Goal: Communication & Community: Answer question/provide support

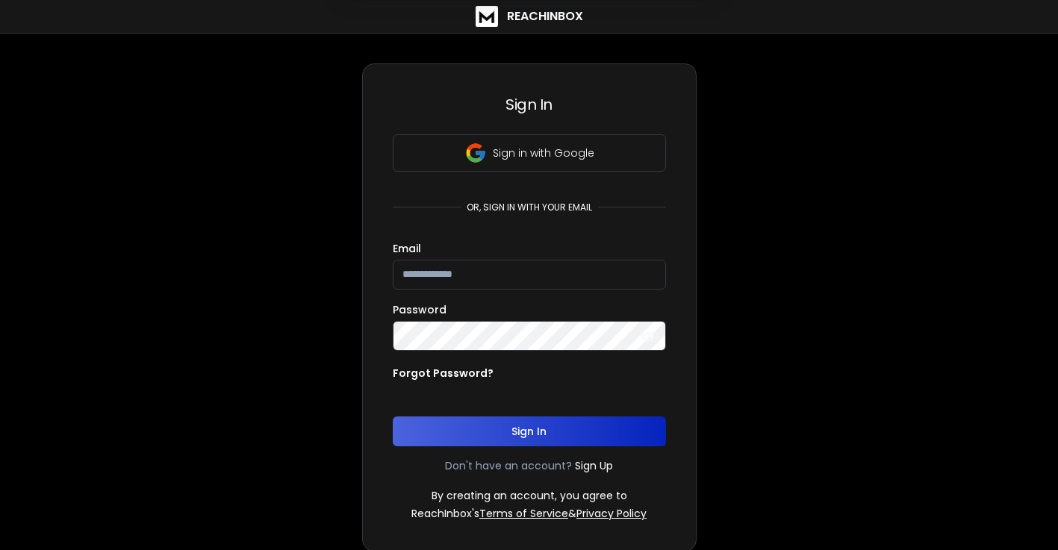
click at [571, 268] on input "email" at bounding box center [529, 275] width 273 height 30
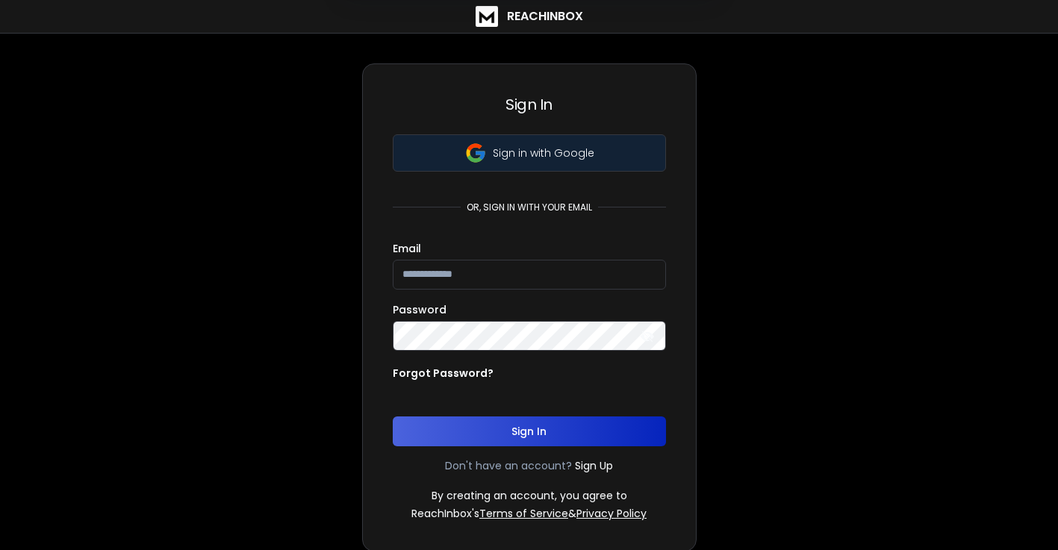
paste input "**********"
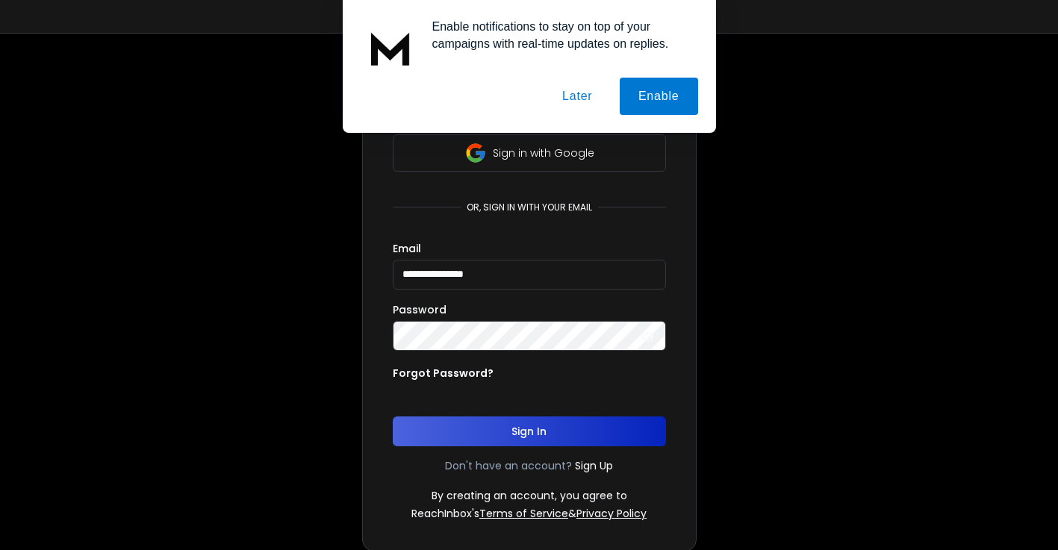
type input "**********"
click at [579, 84] on button "Later" at bounding box center [576, 96] width 67 height 37
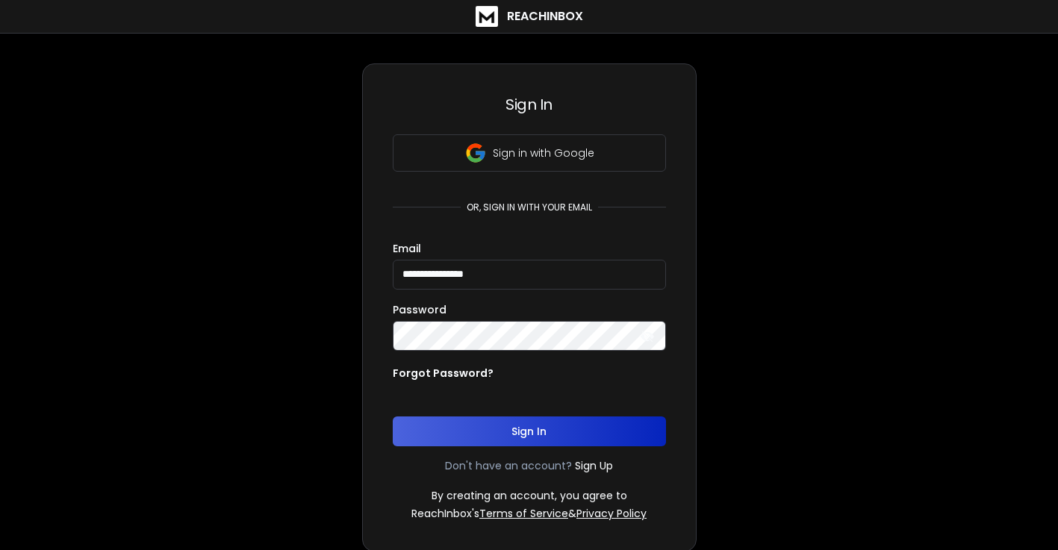
click at [546, 438] on button "Sign In" at bounding box center [529, 431] width 273 height 30
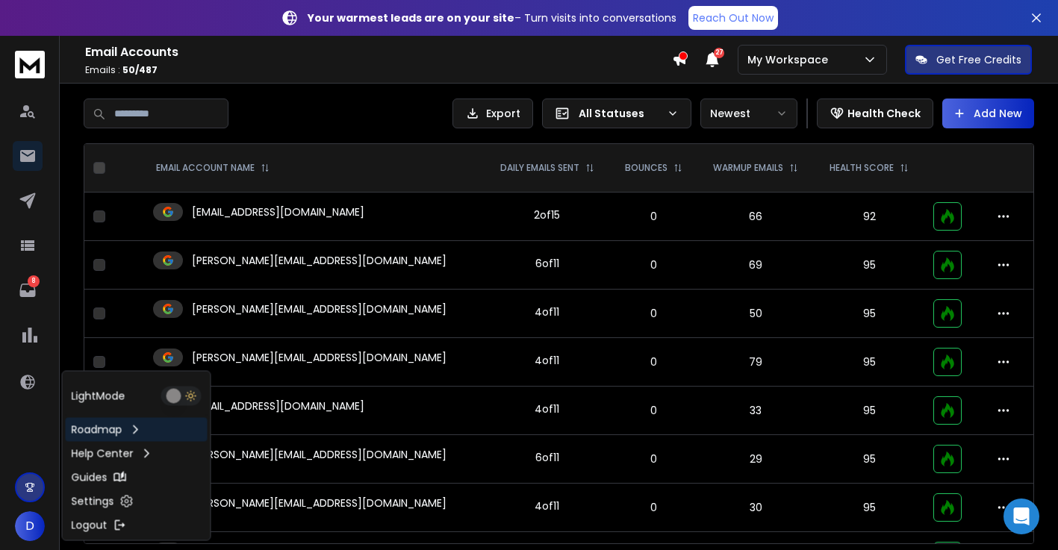
click at [197, 402] on button "button" at bounding box center [181, 396] width 40 height 19
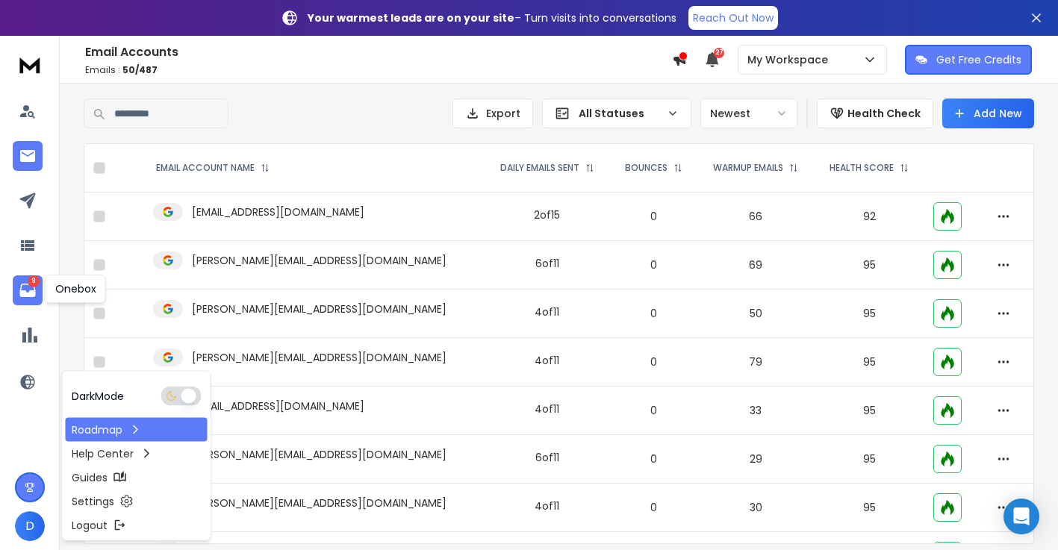
click at [31, 280] on p "8" at bounding box center [34, 281] width 12 height 12
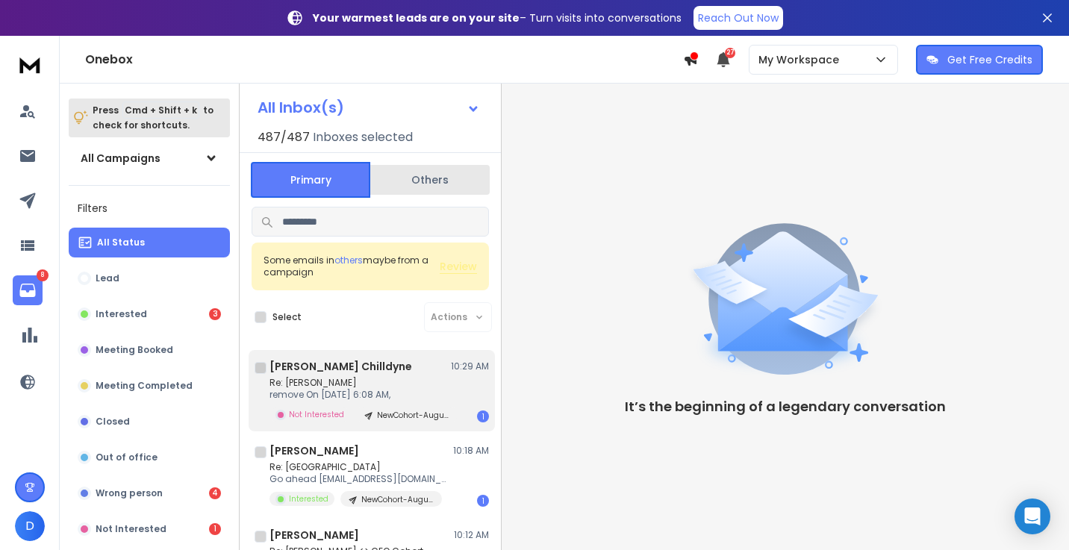
click at [448, 360] on div "Steve Harrington Chilldyne 10:29 AM" at bounding box center [378, 366] width 219 height 15
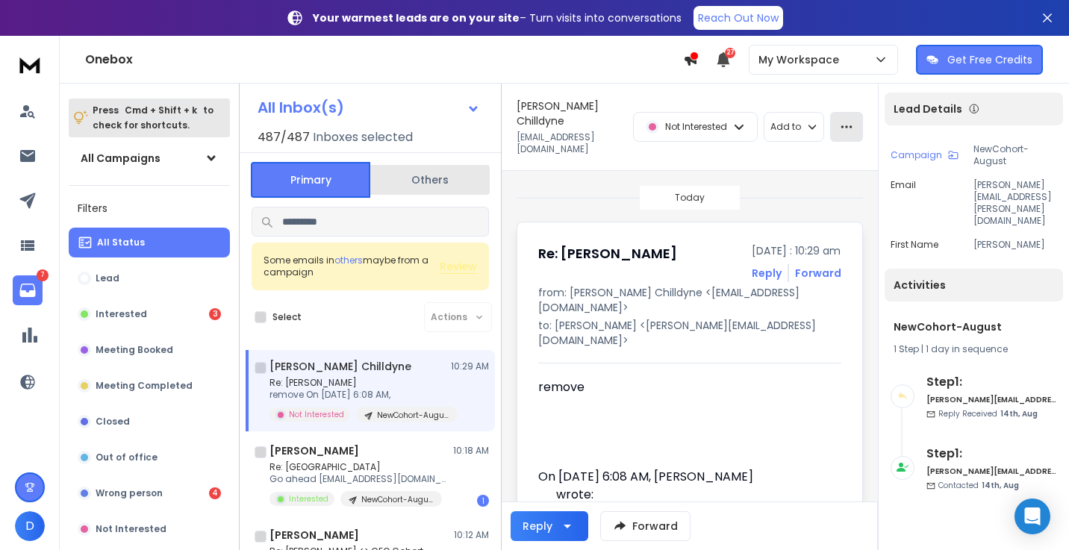
click at [863, 113] on button "button" at bounding box center [846, 127] width 33 height 30
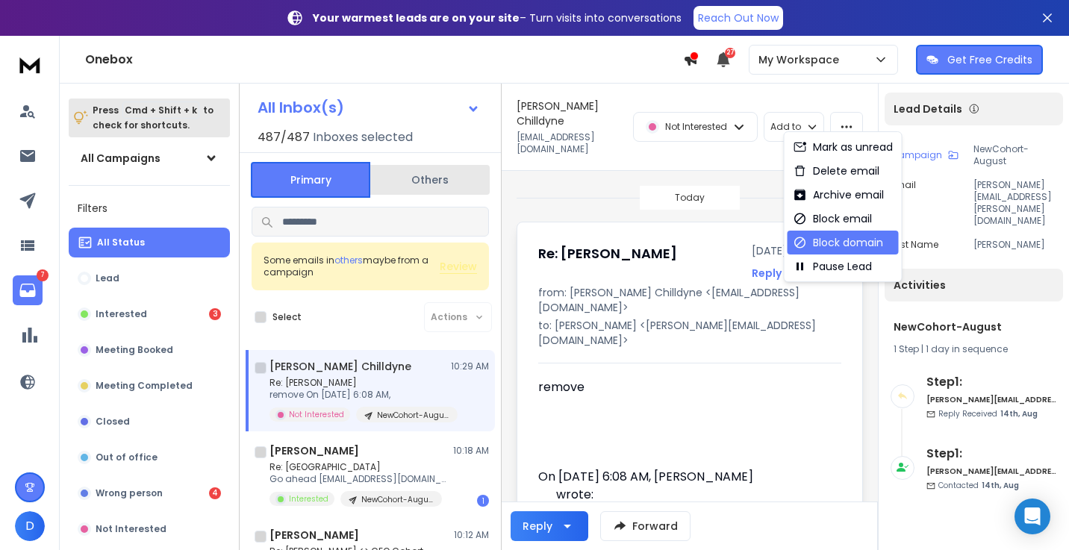
click at [854, 235] on div "Block domain" at bounding box center [842, 243] width 111 height 24
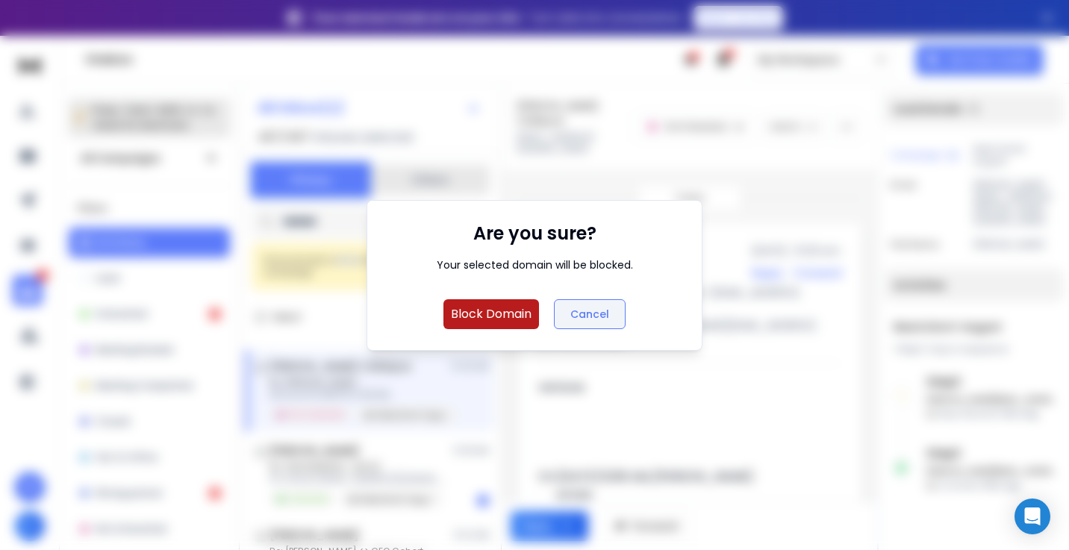
click at [472, 310] on button "Block Domain" at bounding box center [491, 314] width 96 height 30
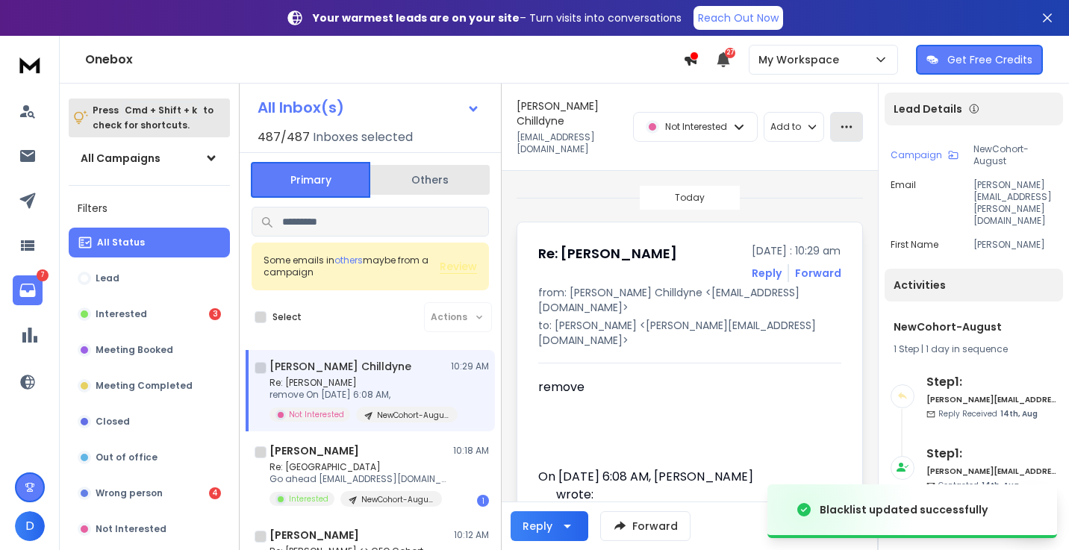
click at [863, 112] on button "button" at bounding box center [846, 127] width 33 height 30
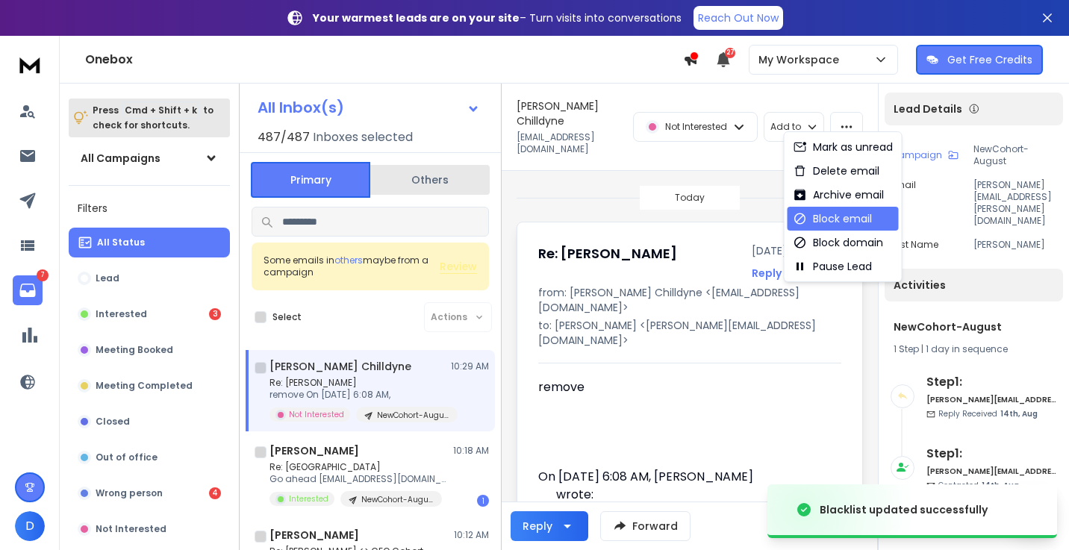
click at [863, 213] on div "Block email" at bounding box center [832, 218] width 78 height 15
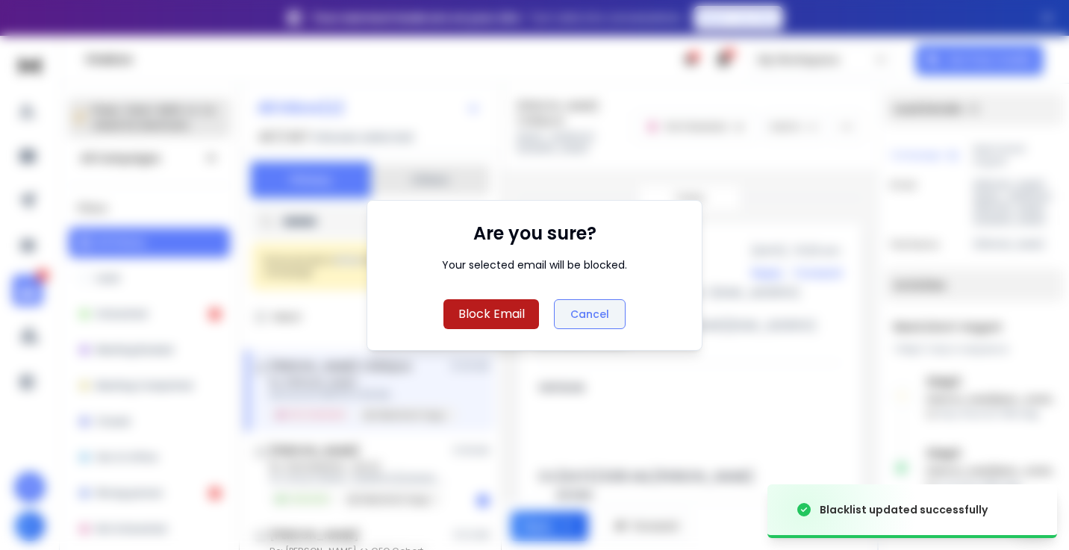
click at [479, 310] on button "Block Email" at bounding box center [491, 314] width 96 height 30
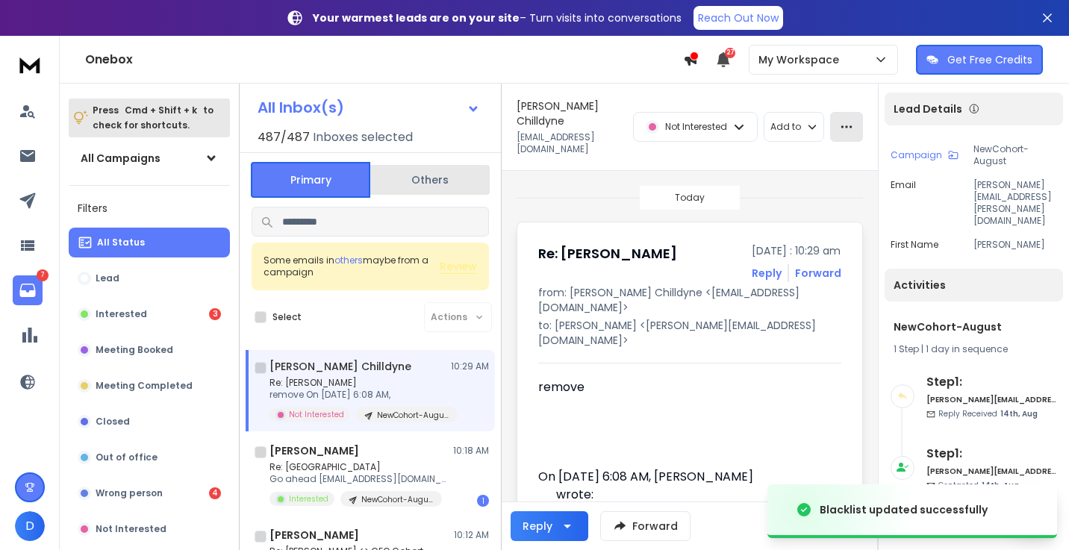
click at [852, 125] on icon "button" at bounding box center [846, 126] width 11 height 2
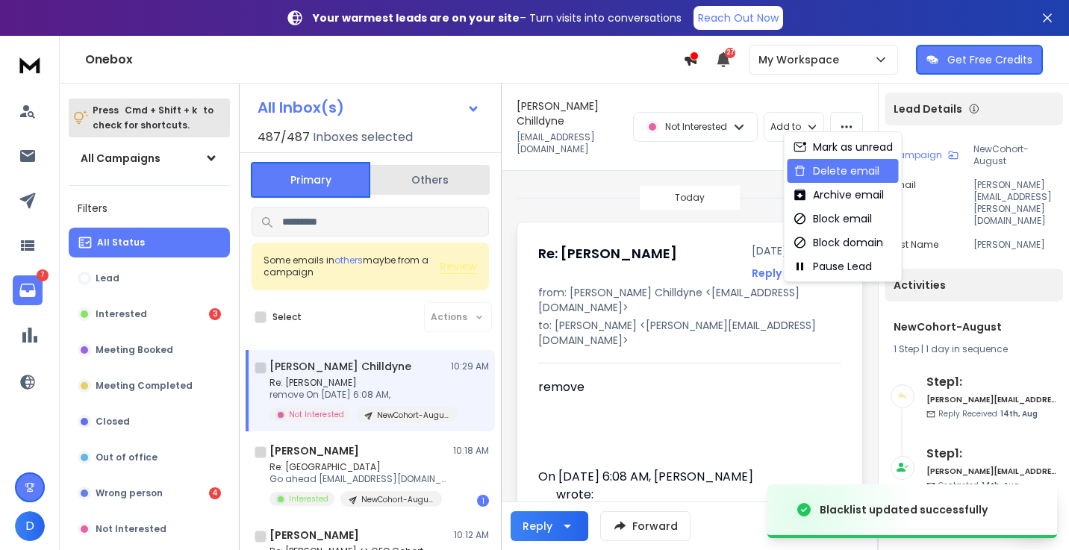
click at [851, 160] on div "Delete email" at bounding box center [842, 171] width 111 height 24
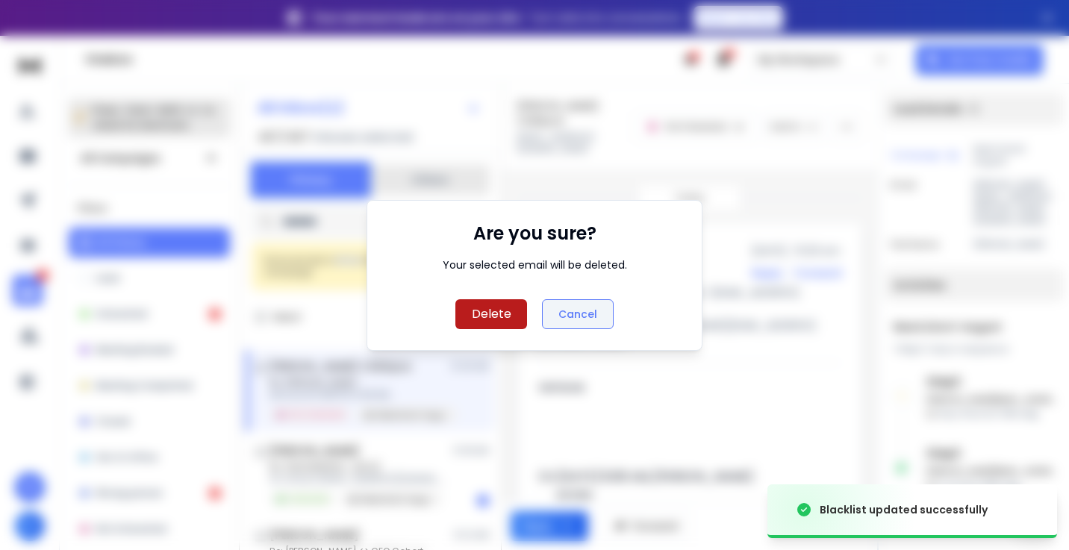
click at [496, 317] on button "Delete" at bounding box center [491, 314] width 72 height 30
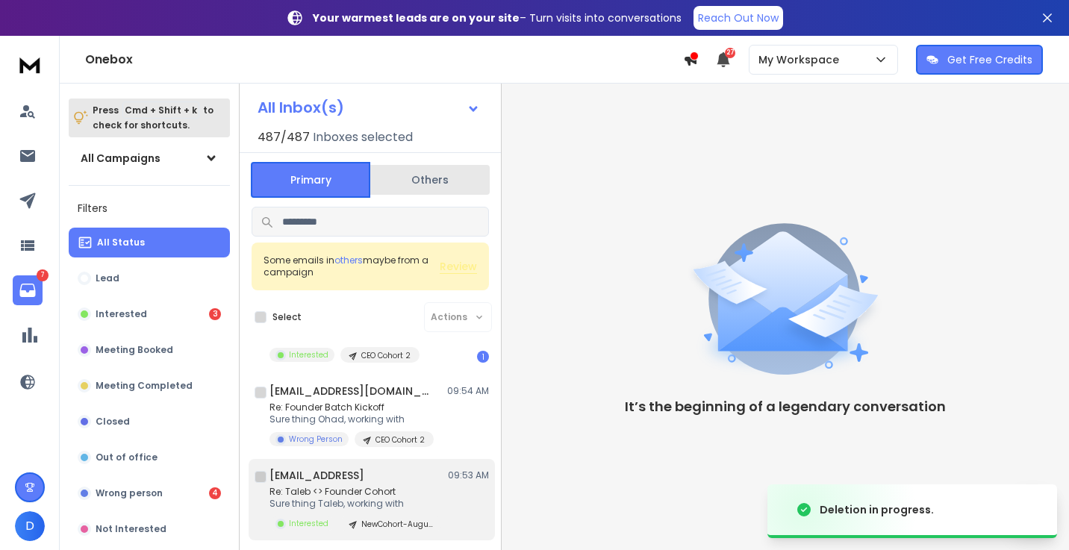
scroll to position [154, 0]
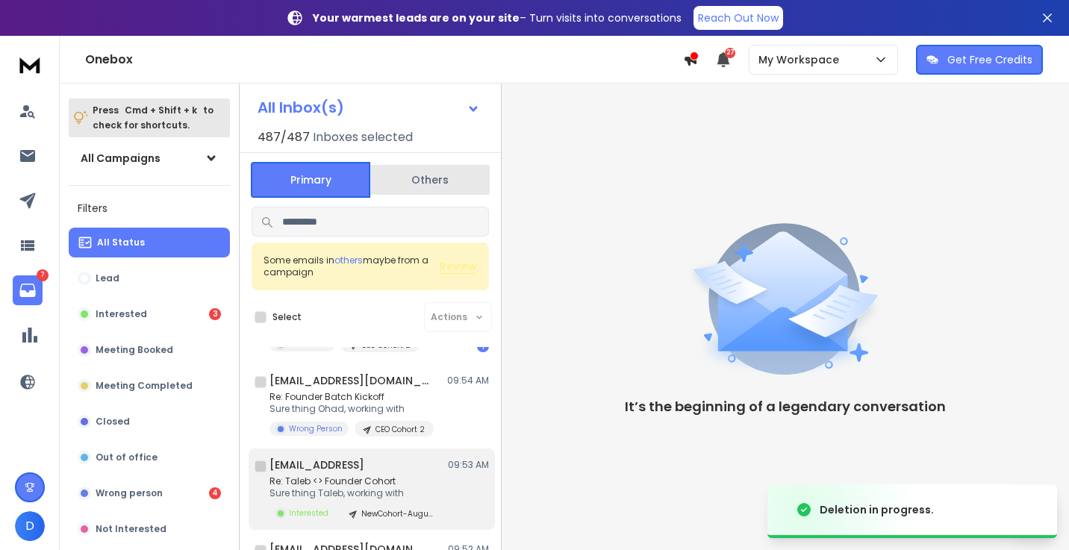
click at [416, 469] on div "taleb@algoface.ai 09:53 AM" at bounding box center [378, 465] width 219 height 15
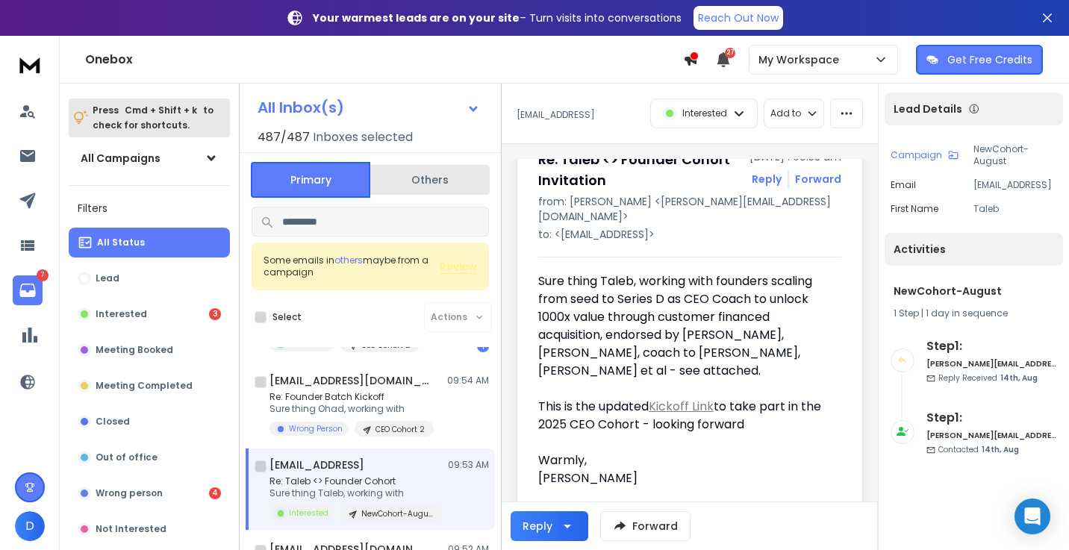
scroll to position [103, 0]
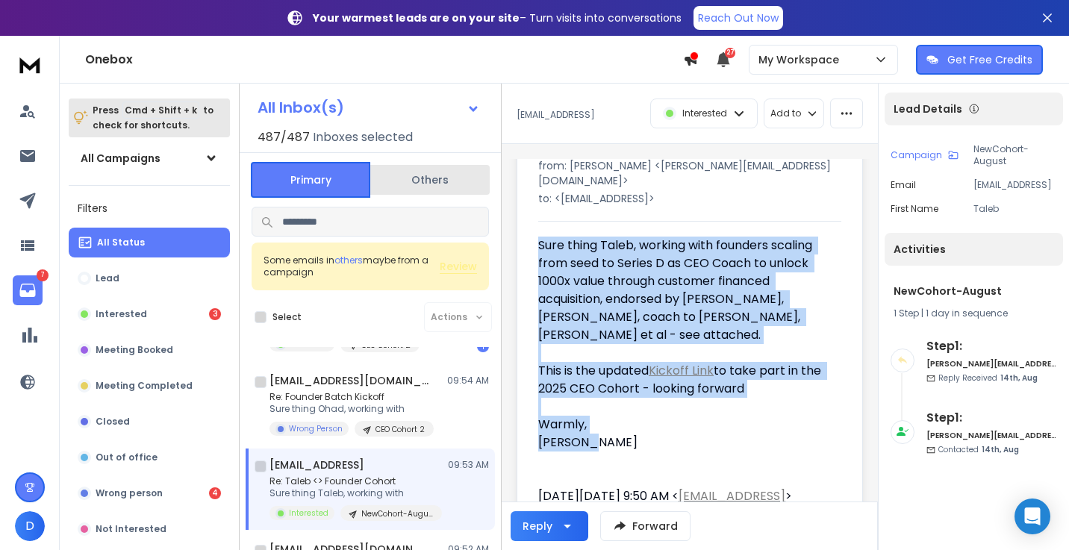
drag, startPoint x: 592, startPoint y: 368, endPoint x: 533, endPoint y: 232, distance: 148.1
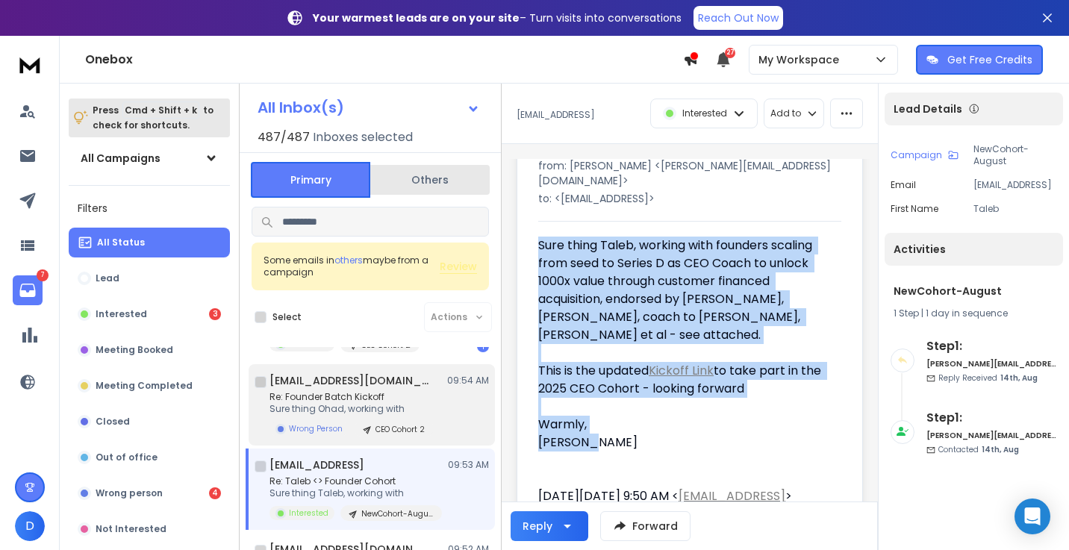
copy div "Sure thing Taleb, working with founders scaling from seed to Series D as CEO Co…"
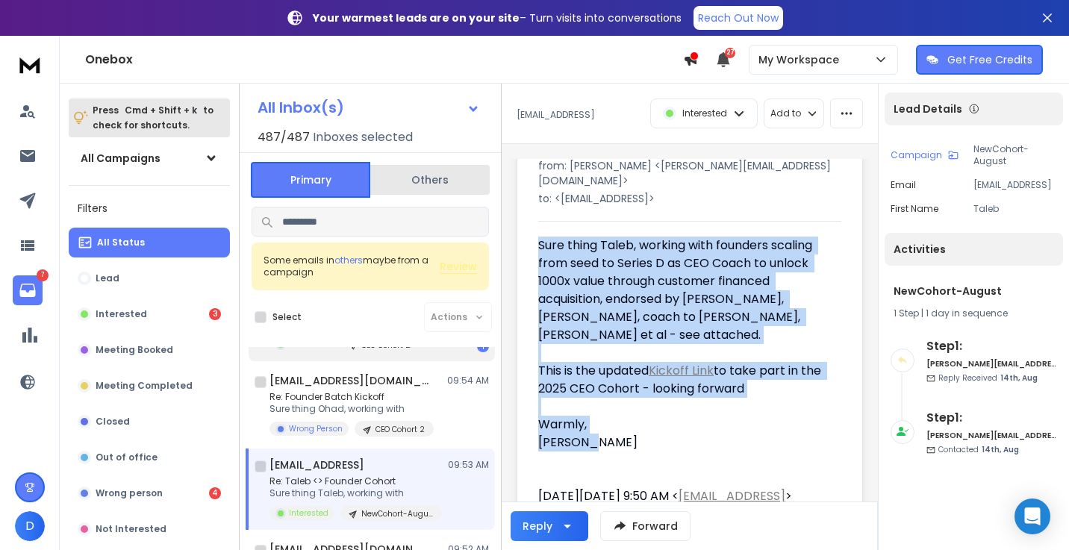
scroll to position [0, 0]
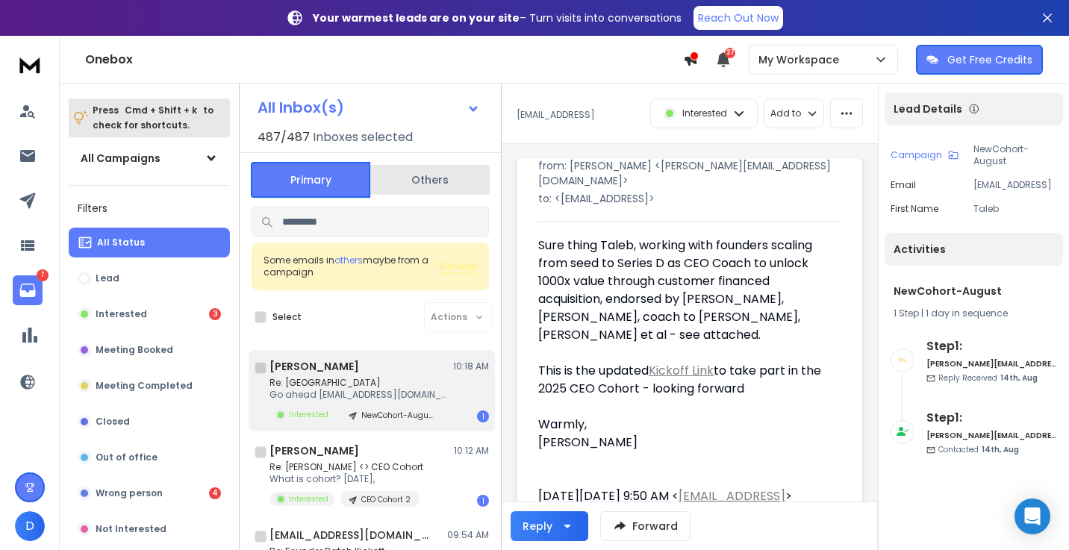
click at [372, 378] on p "Re: Victoria" at bounding box center [358, 383] width 179 height 12
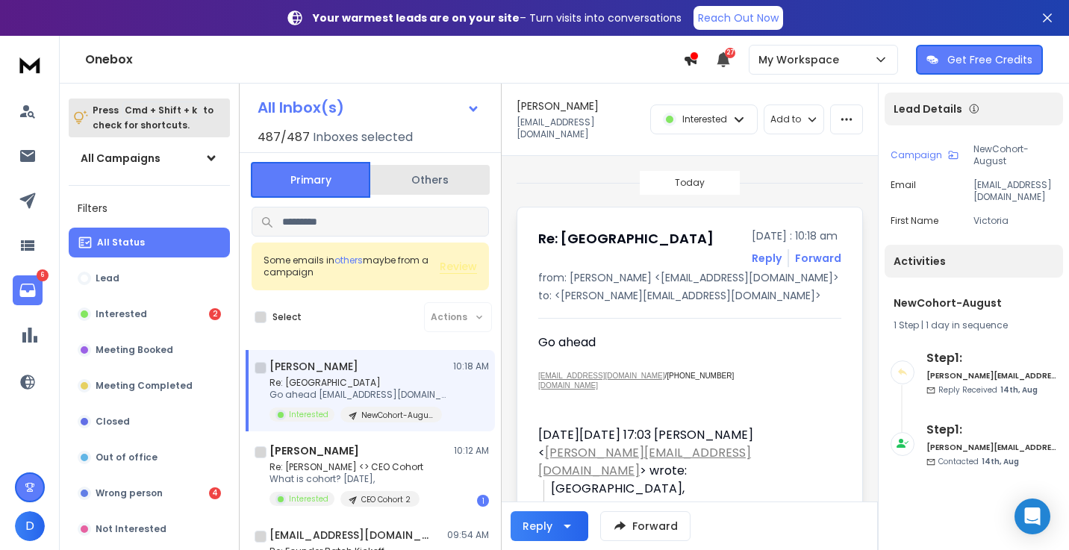
click at [535, 522] on div "Reply" at bounding box center [537, 526] width 30 height 15
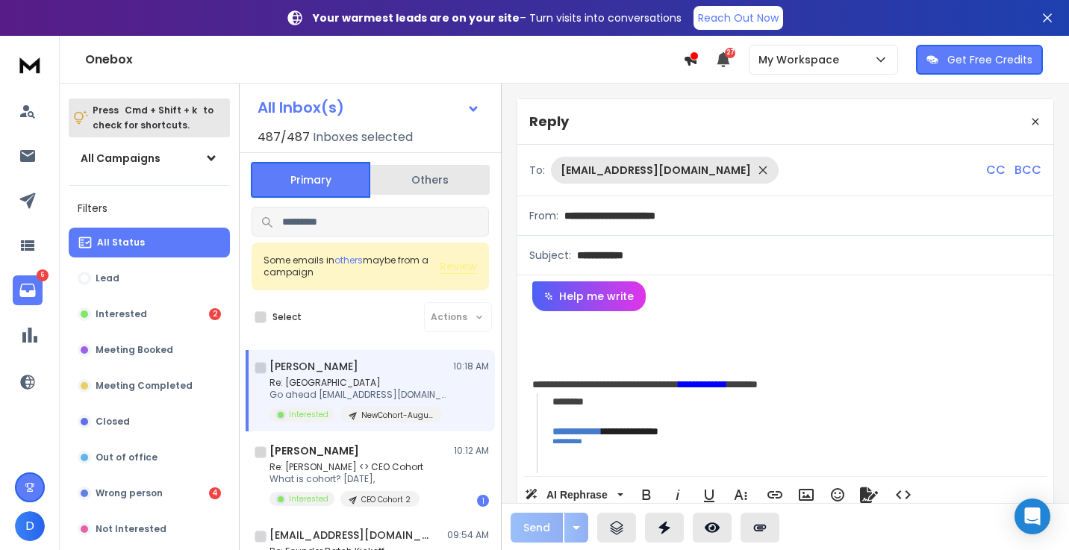
click at [540, 331] on div at bounding box center [785, 334] width 506 height 16
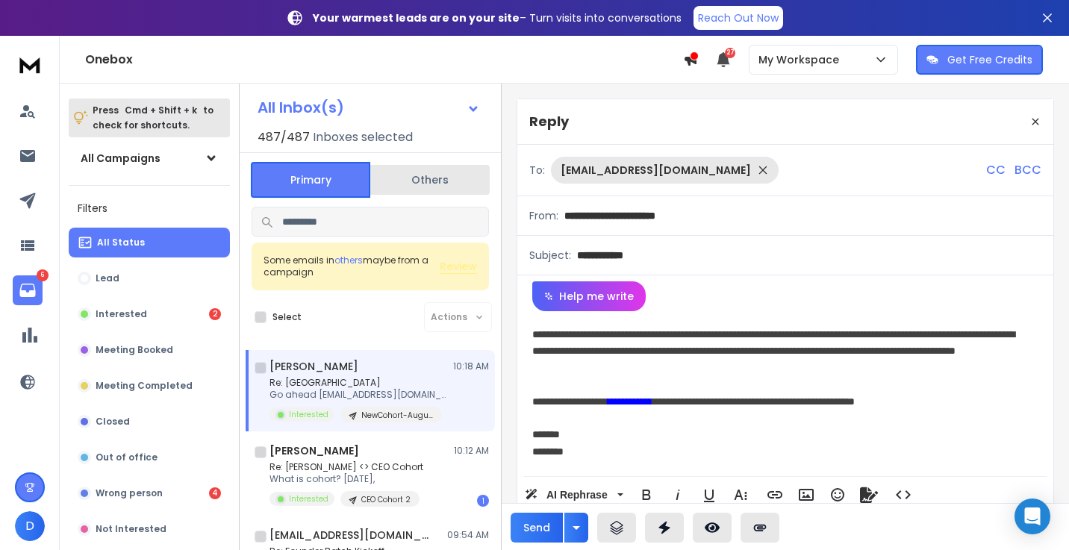
click at [591, 335] on div "**********" at bounding box center [774, 351] width 484 height 50
click at [766, 532] on icon at bounding box center [759, 527] width 15 height 15
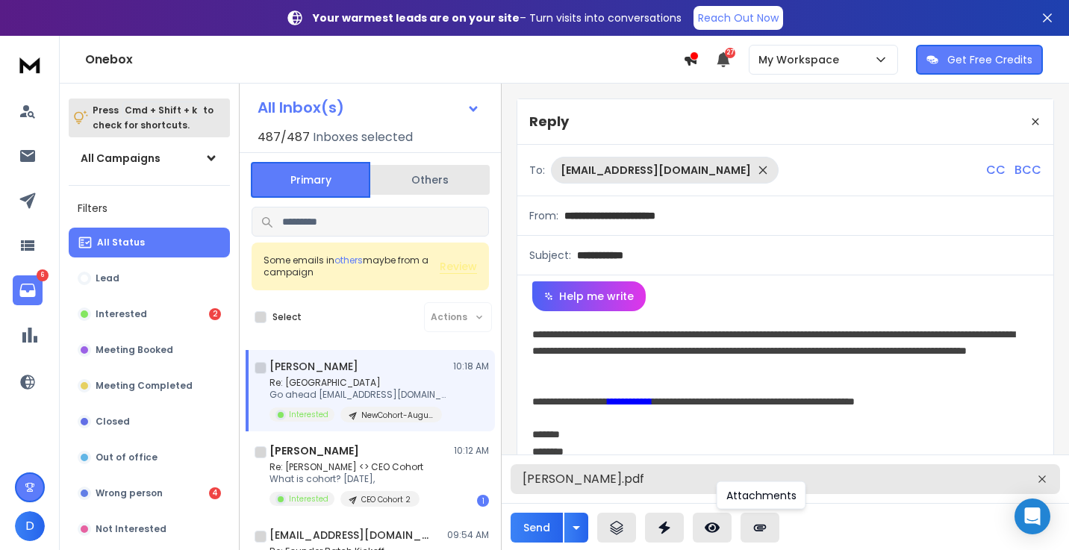
click at [543, 521] on button "Send" at bounding box center [537, 528] width 52 height 30
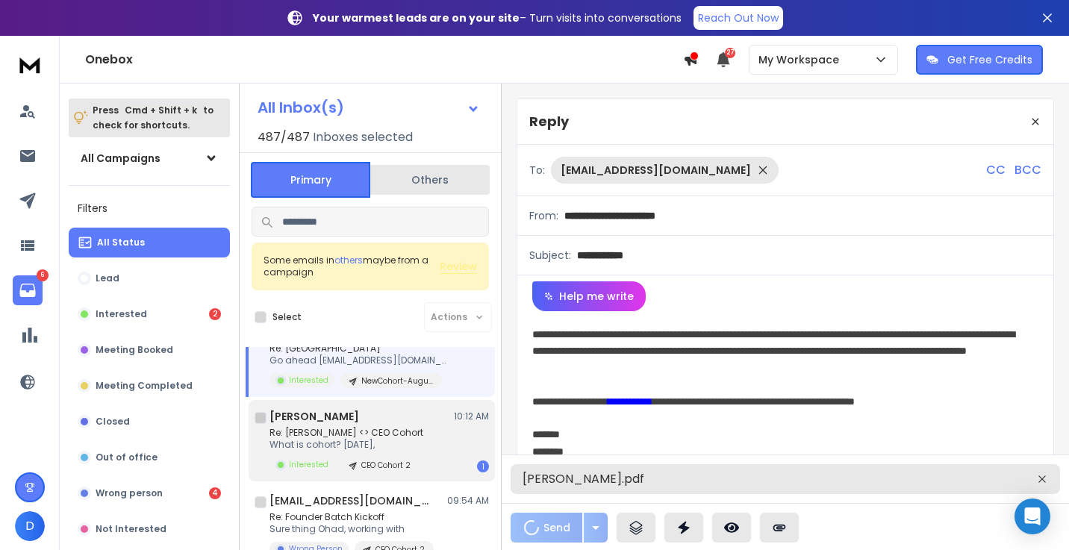
scroll to position [51, 0]
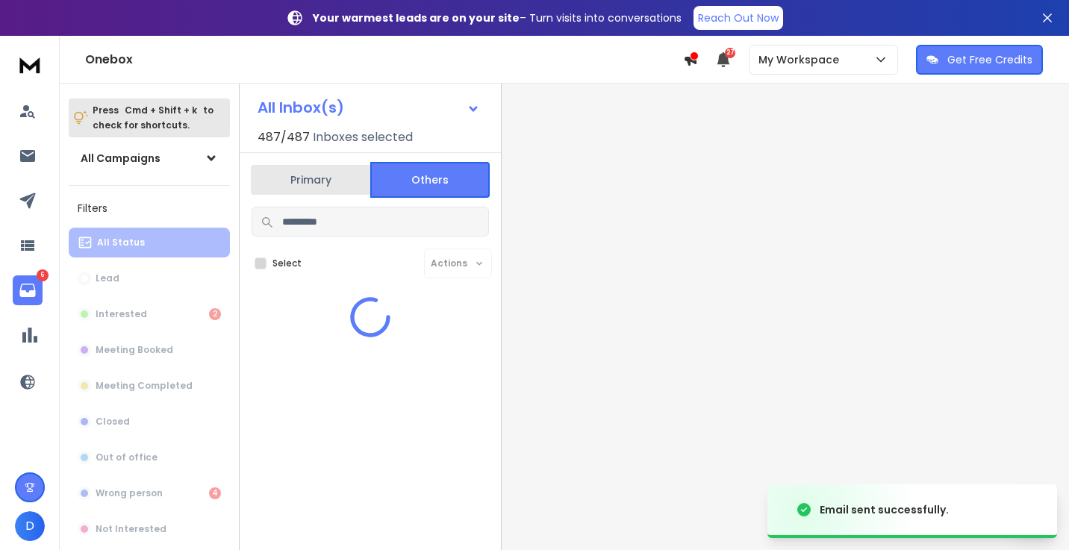
click at [419, 195] on button "Others" at bounding box center [429, 180] width 119 height 36
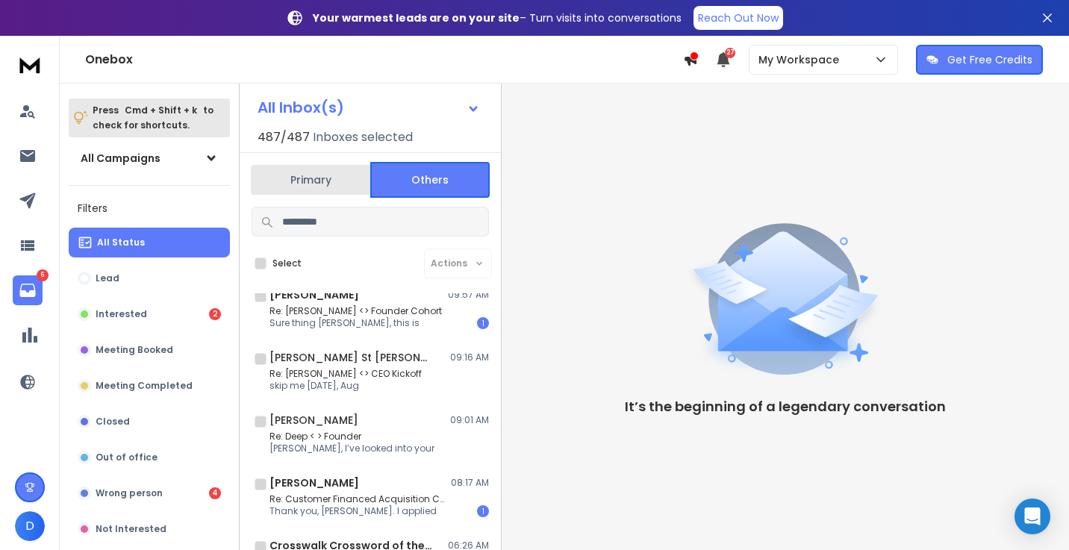
scroll to position [103, 0]
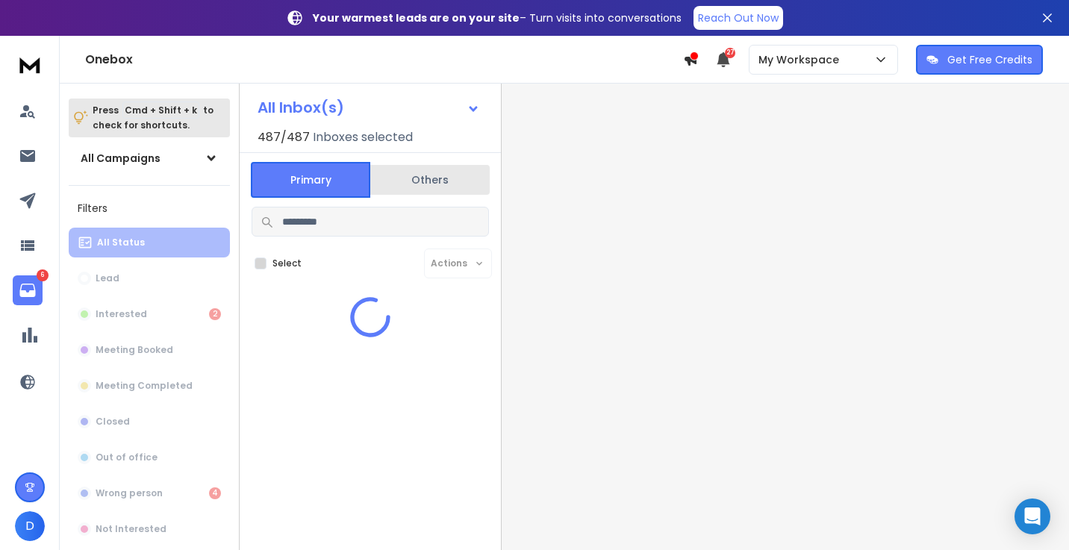
click at [322, 178] on button "Primary" at bounding box center [310, 180] width 119 height 36
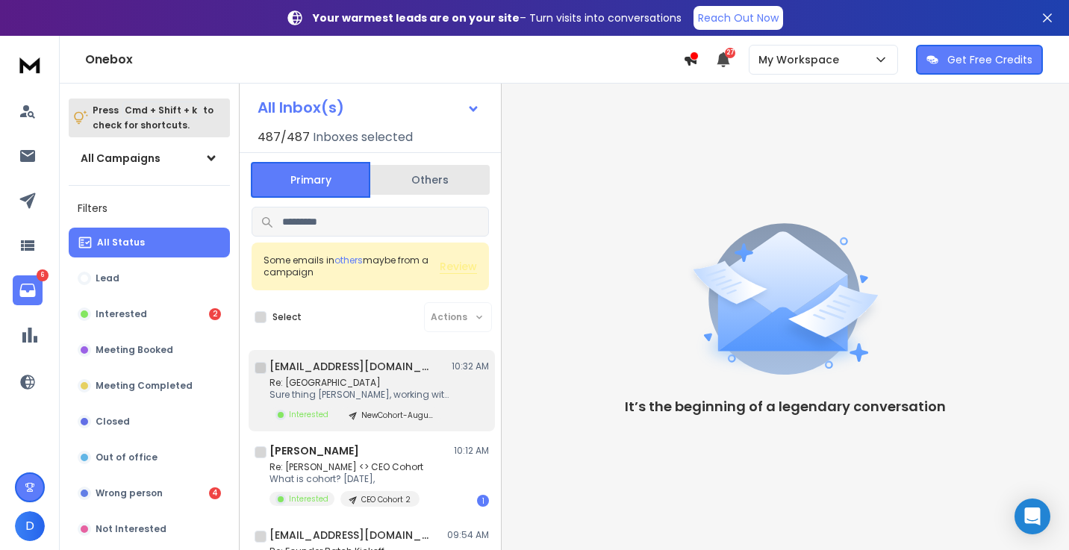
click at [436, 366] on div "vd@viewst.com 10:32 AM" at bounding box center [378, 366] width 219 height 15
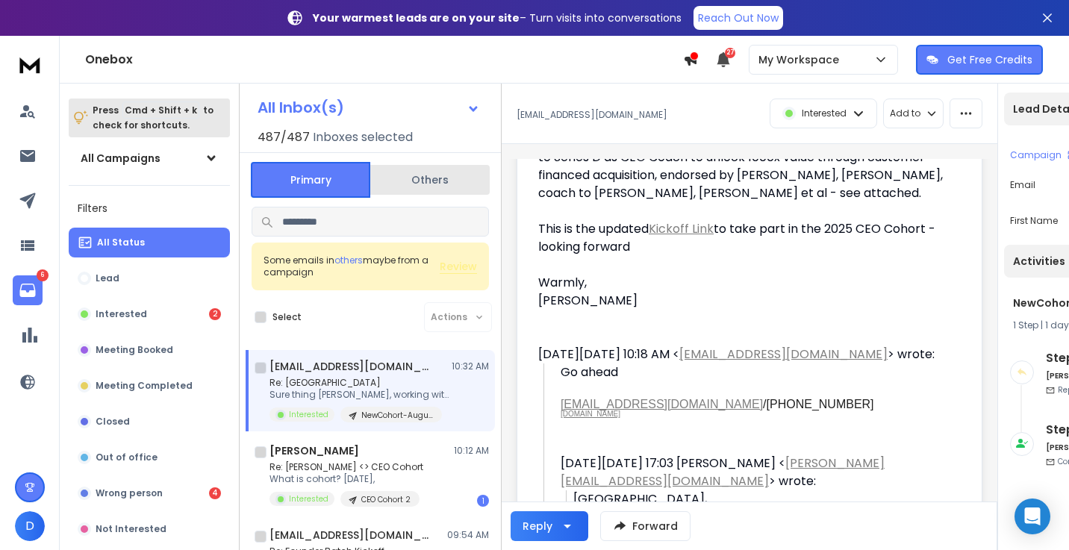
scroll to position [109, 0]
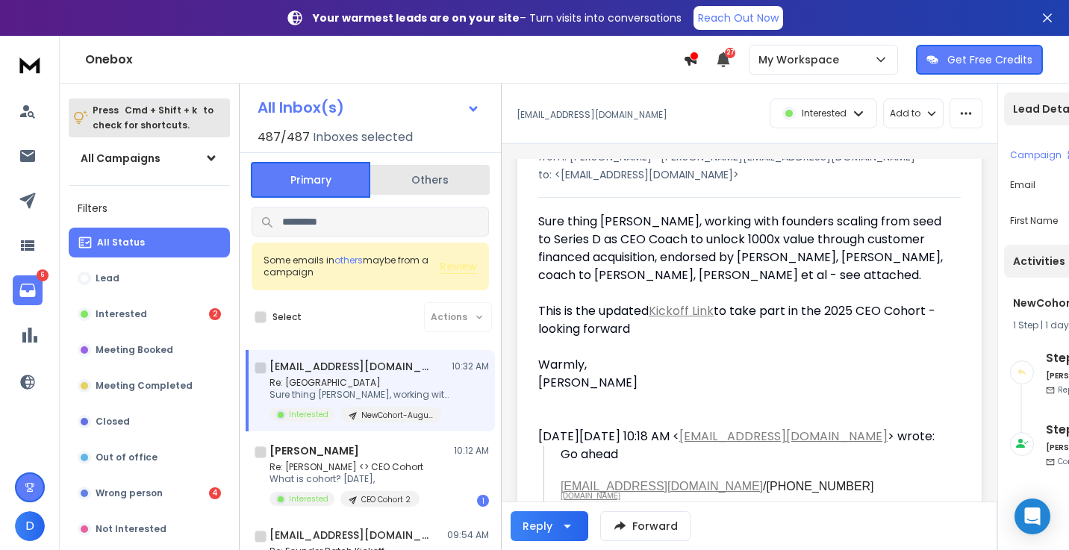
click at [669, 305] on link "Kickoff Link" at bounding box center [681, 310] width 65 height 17
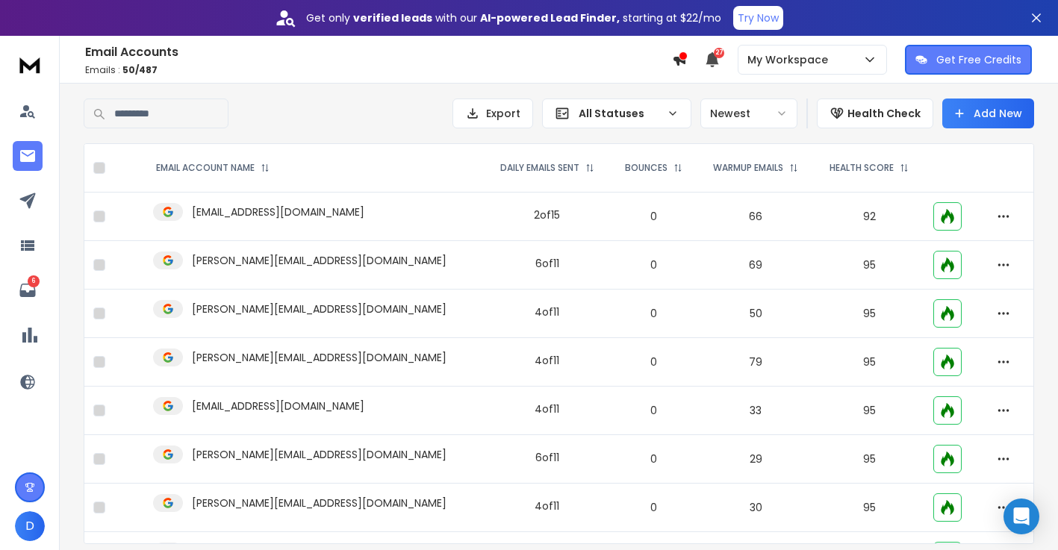
click at [40, 272] on div "6" at bounding box center [30, 249] width 34 height 307
click at [37, 279] on p "6" at bounding box center [34, 281] width 12 height 12
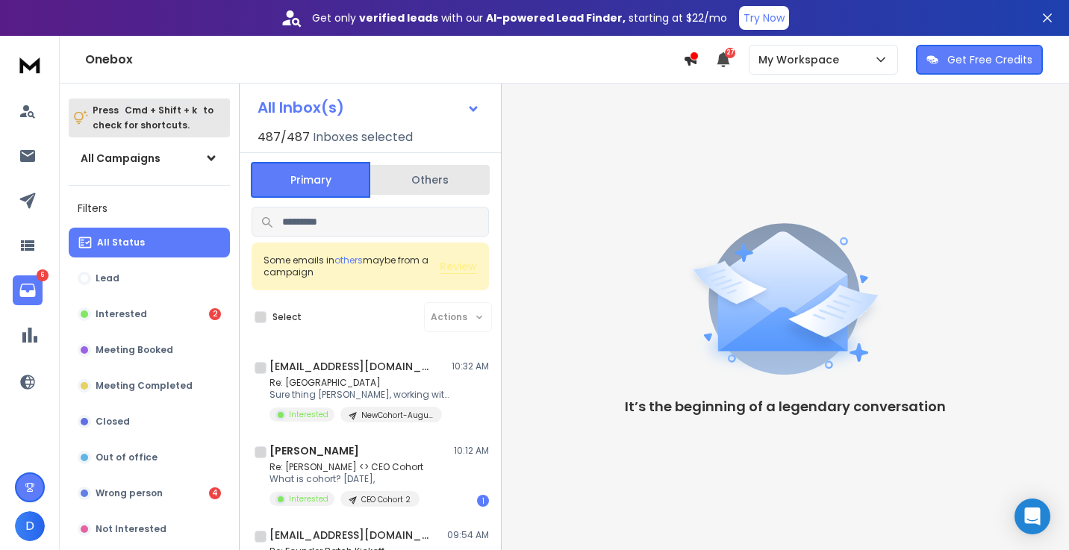
click at [409, 343] on div "Some emails in others maybe from a campaign Review Select Actions vd@viewst.com…" at bounding box center [370, 477] width 261 height 553
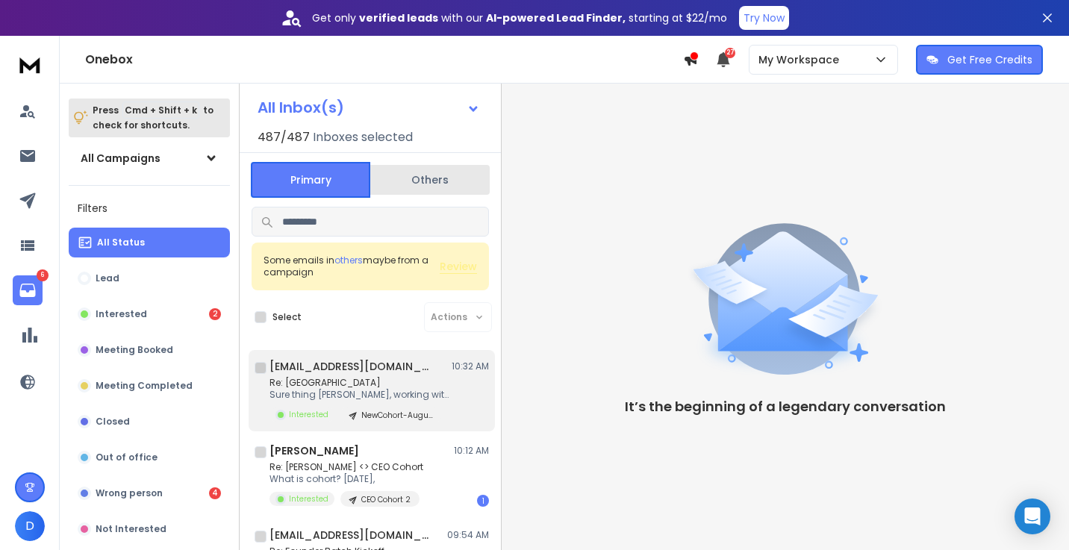
click at [408, 364] on div "vd@viewst.com 10:32 AM" at bounding box center [378, 366] width 219 height 15
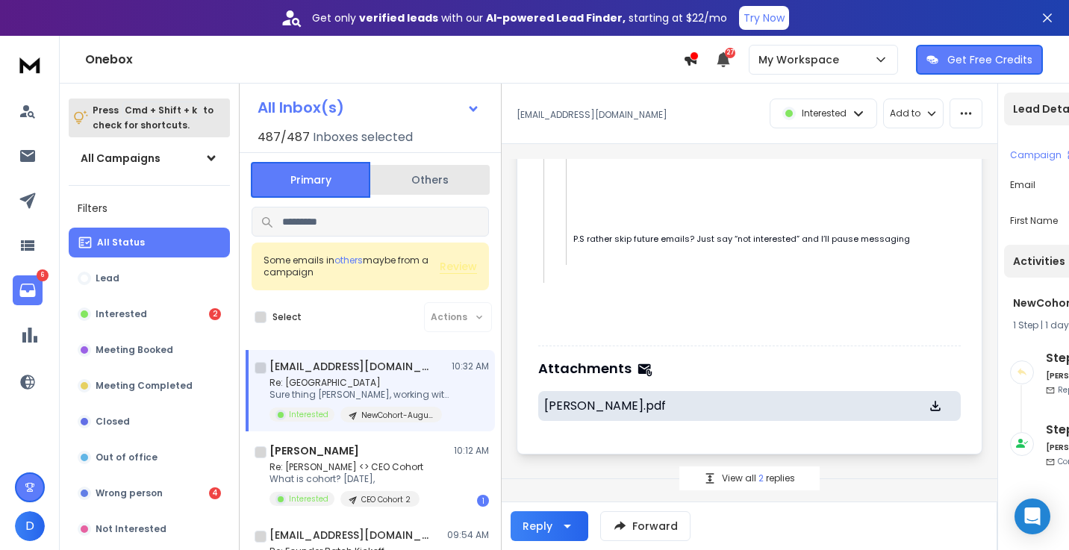
scroll to position [727, 0]
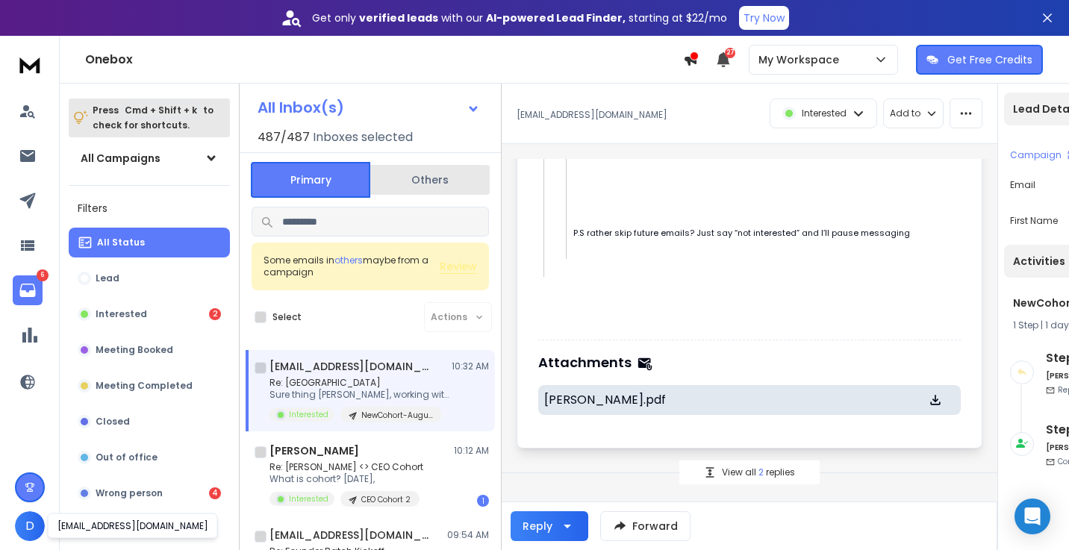
click at [21, 525] on span "D" at bounding box center [30, 526] width 30 height 30
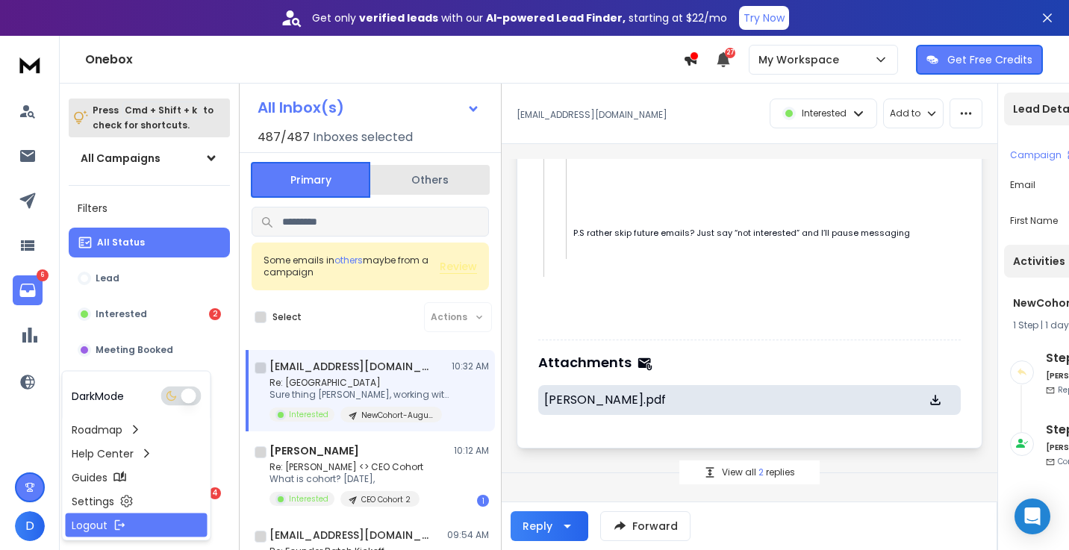
click at [108, 517] on div "Logout" at bounding box center [137, 526] width 142 height 24
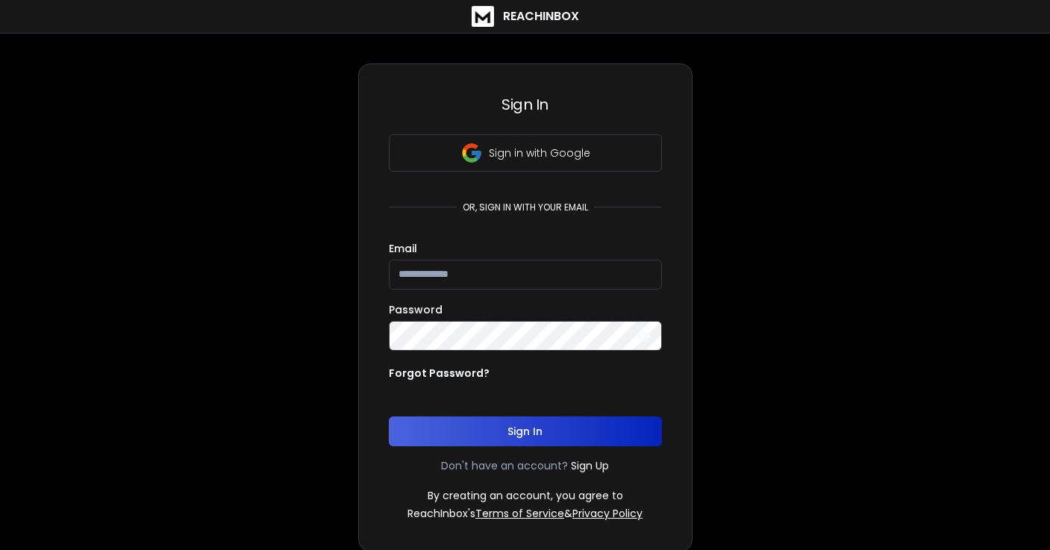
click at [572, 99] on button "Later" at bounding box center [573, 96] width 67 height 37
click at [509, 275] on input "email" at bounding box center [525, 275] width 273 height 30
paste input "**********"
type input "**********"
click at [549, 428] on button "Sign In" at bounding box center [525, 431] width 273 height 30
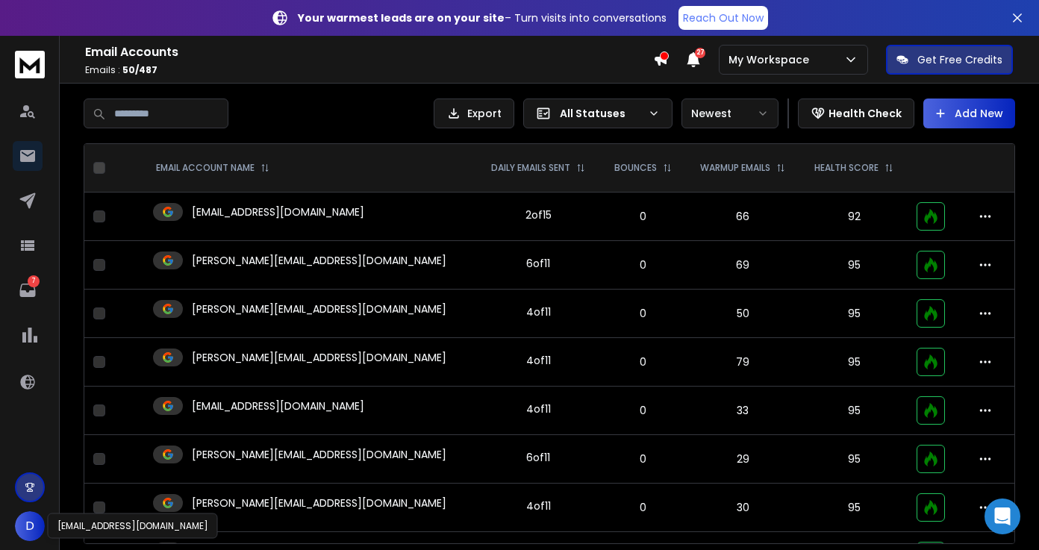
click at [44, 525] on span "D" at bounding box center [30, 526] width 30 height 30
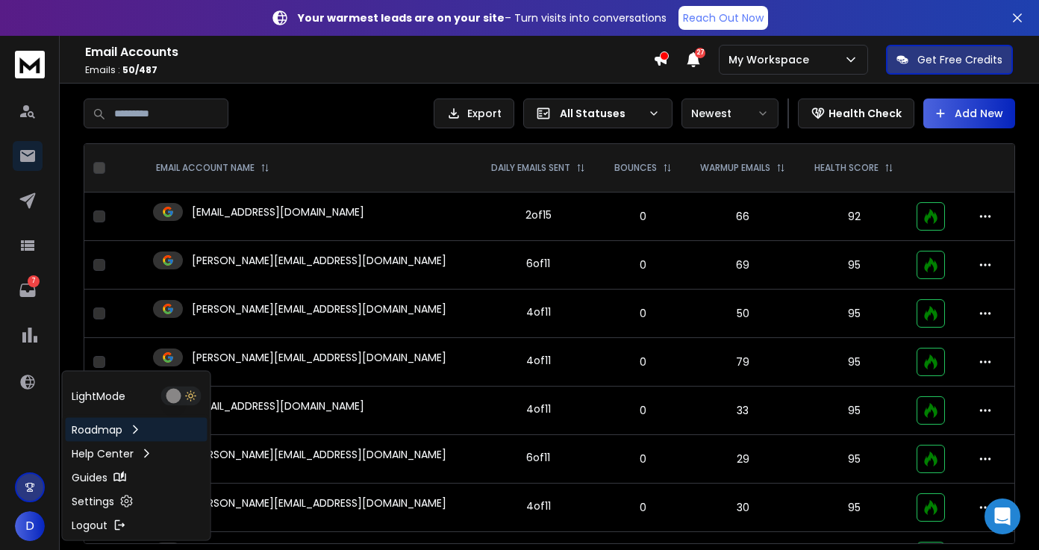
click at [184, 399] on button "button" at bounding box center [181, 396] width 40 height 19
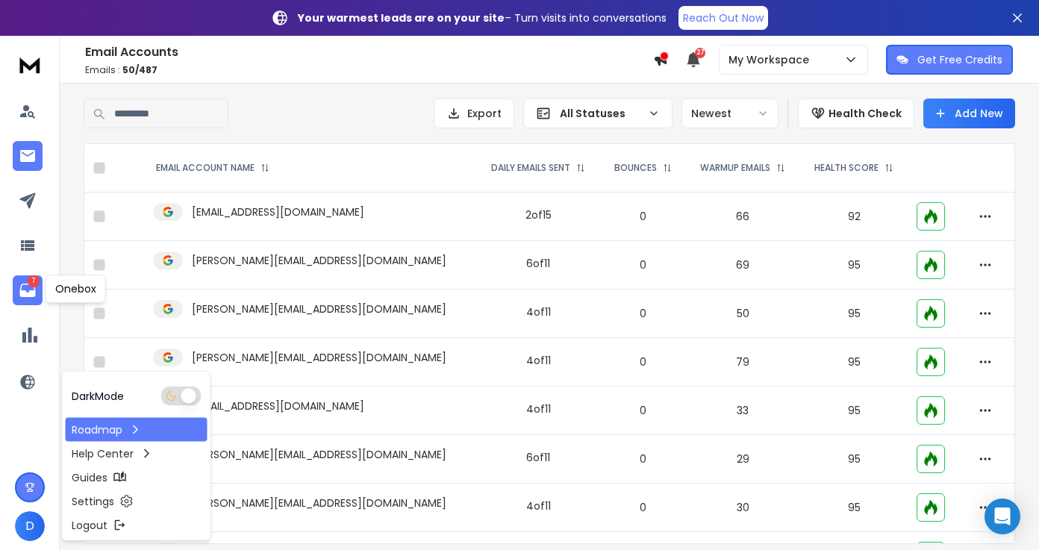
click at [25, 287] on icon at bounding box center [28, 290] width 18 height 18
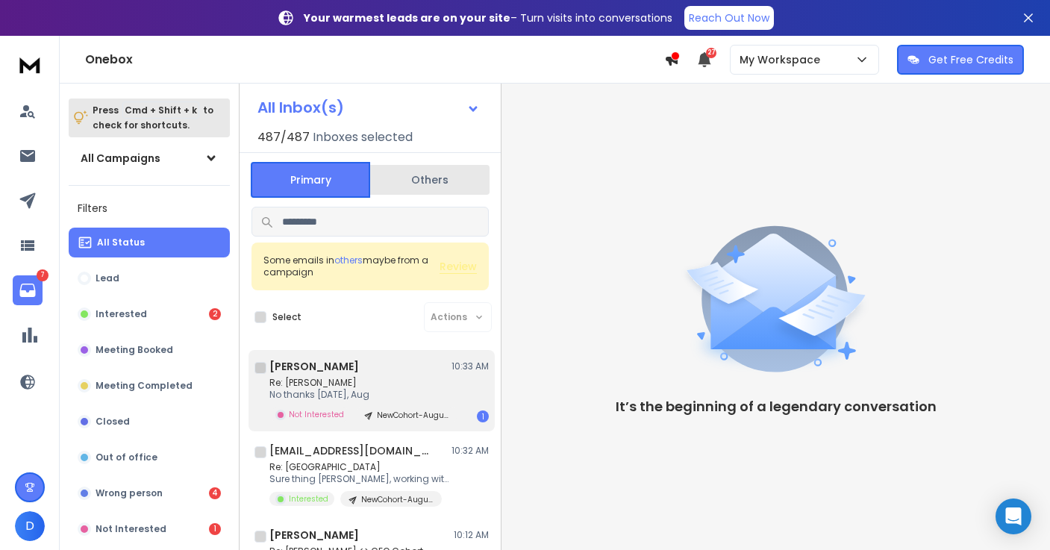
click at [413, 375] on div "Tom Nehring 10:33 AM Re: Tom No thanks On Thu, Aug Not Interested NewCohort-Aug…" at bounding box center [378, 390] width 219 height 63
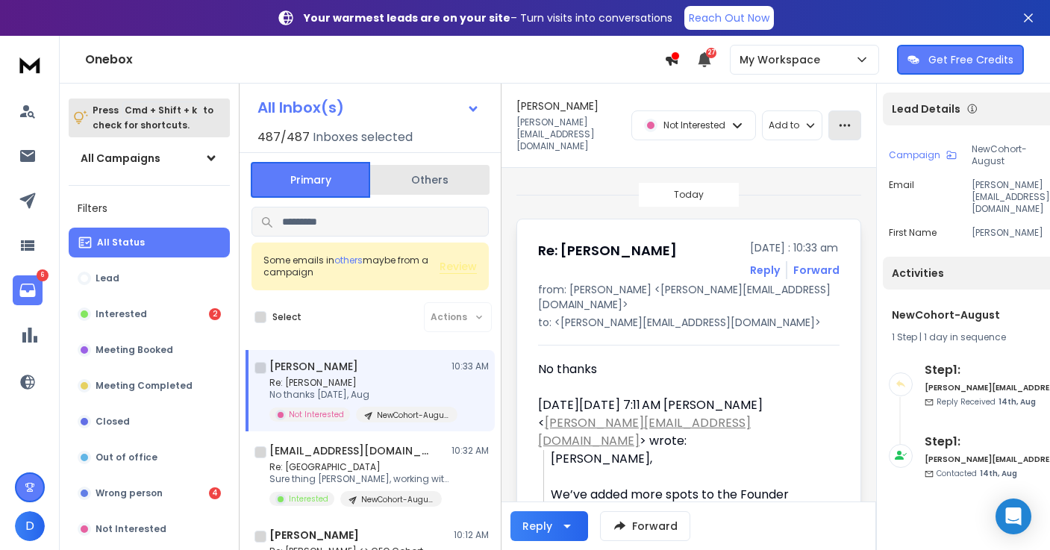
click at [852, 119] on icon "button" at bounding box center [844, 125] width 13 height 13
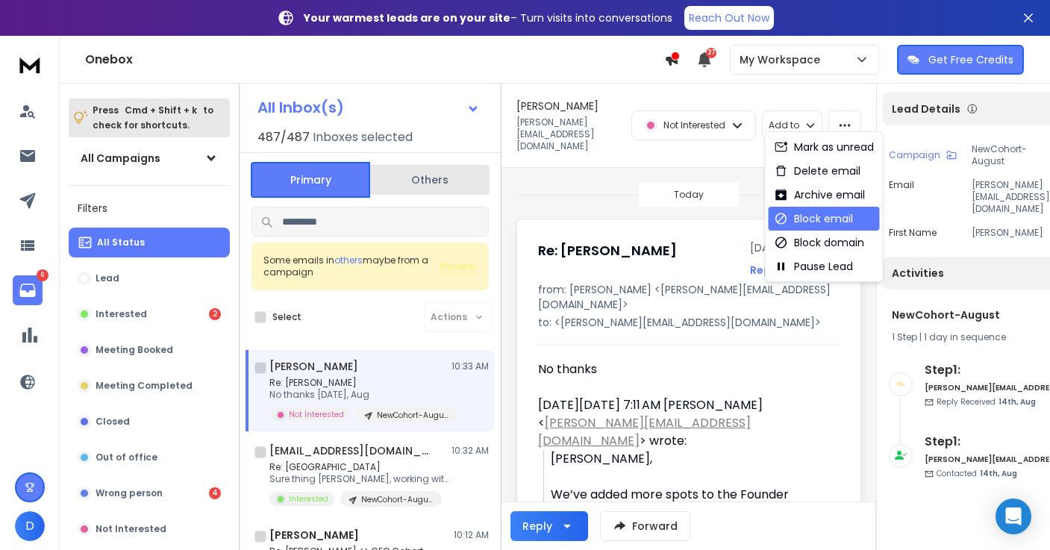
click at [830, 212] on div "Block email" at bounding box center [814, 218] width 78 height 15
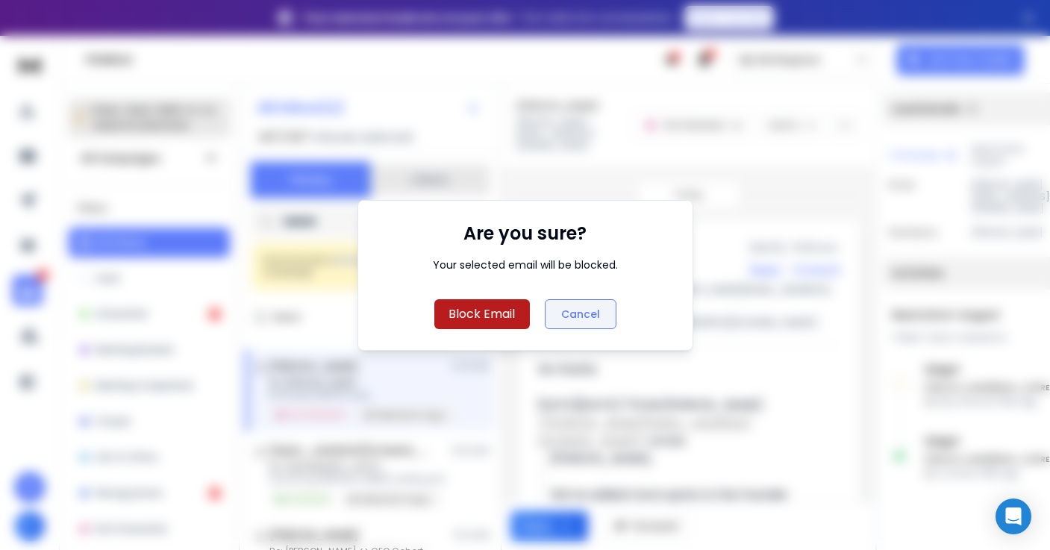
click at [463, 313] on button "Block Email" at bounding box center [482, 314] width 96 height 30
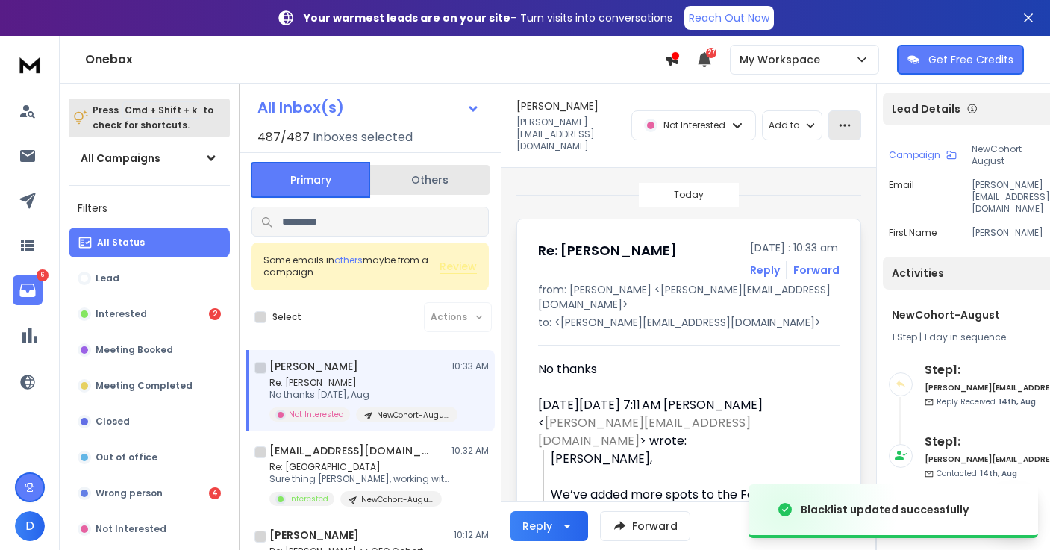
click at [852, 119] on icon "button" at bounding box center [844, 125] width 13 height 13
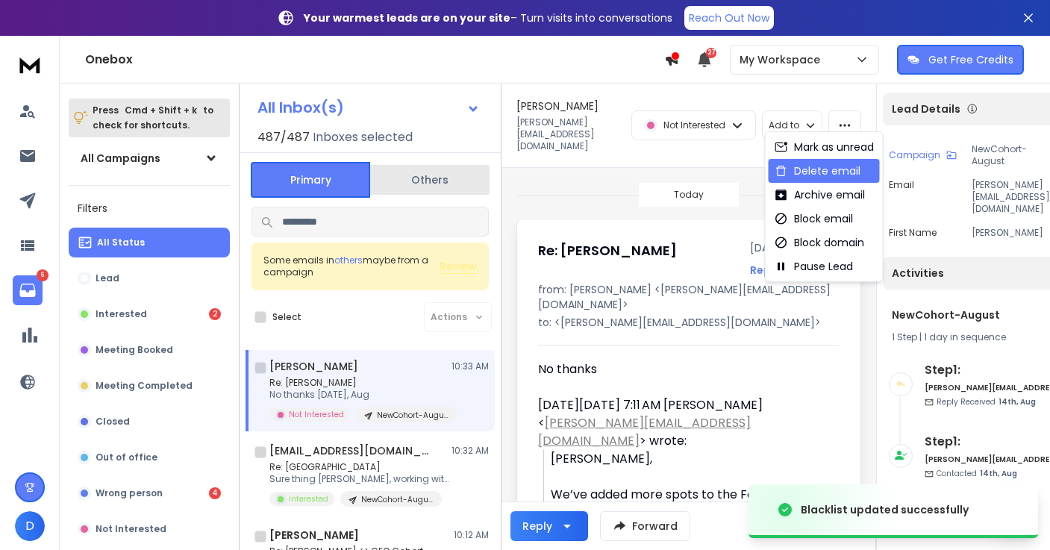
click at [843, 165] on div "Delete email" at bounding box center [818, 170] width 86 height 15
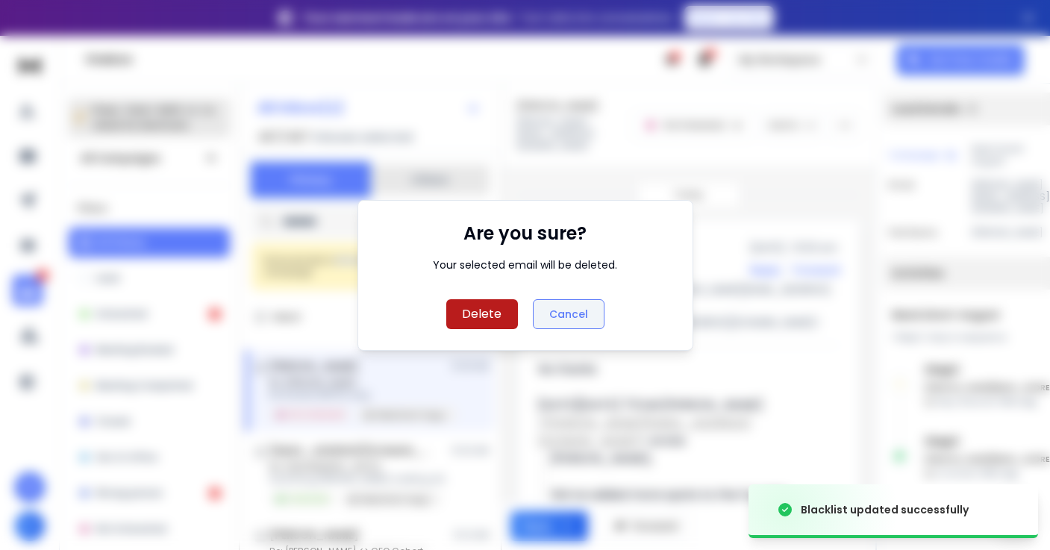
click at [480, 316] on button "Delete" at bounding box center [482, 314] width 72 height 30
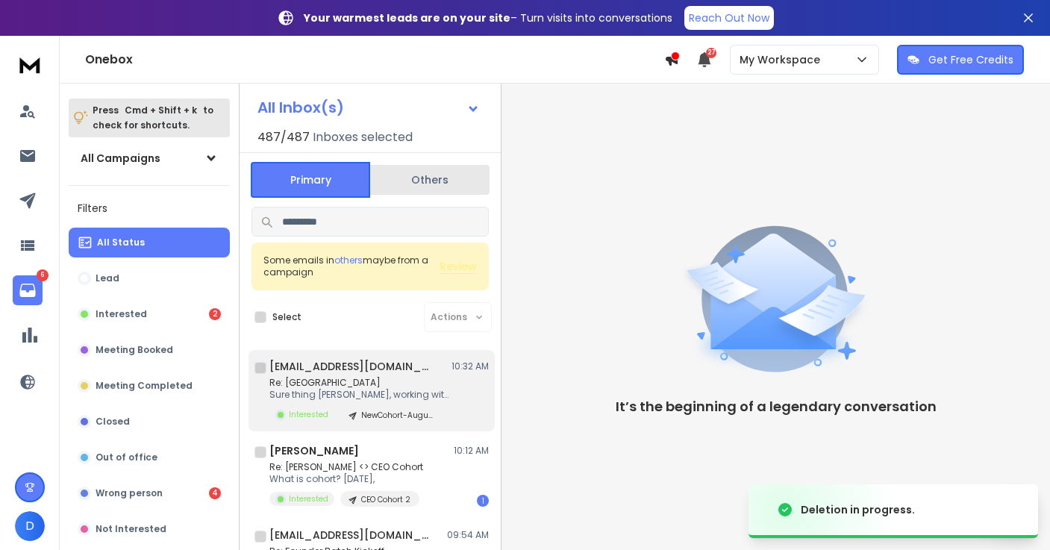
scroll to position [103, 0]
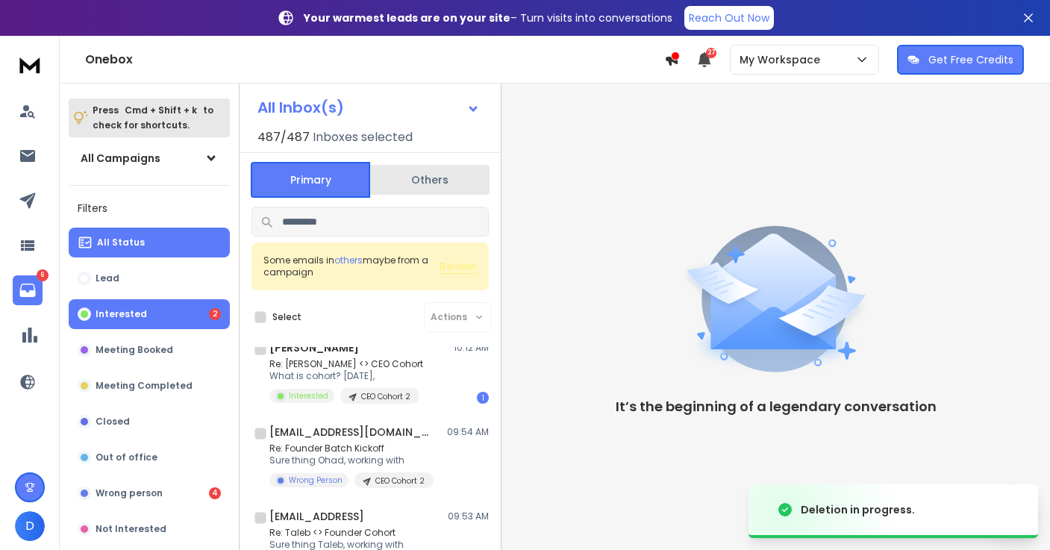
click at [166, 313] on button "Interested 2" at bounding box center [149, 314] width 161 height 30
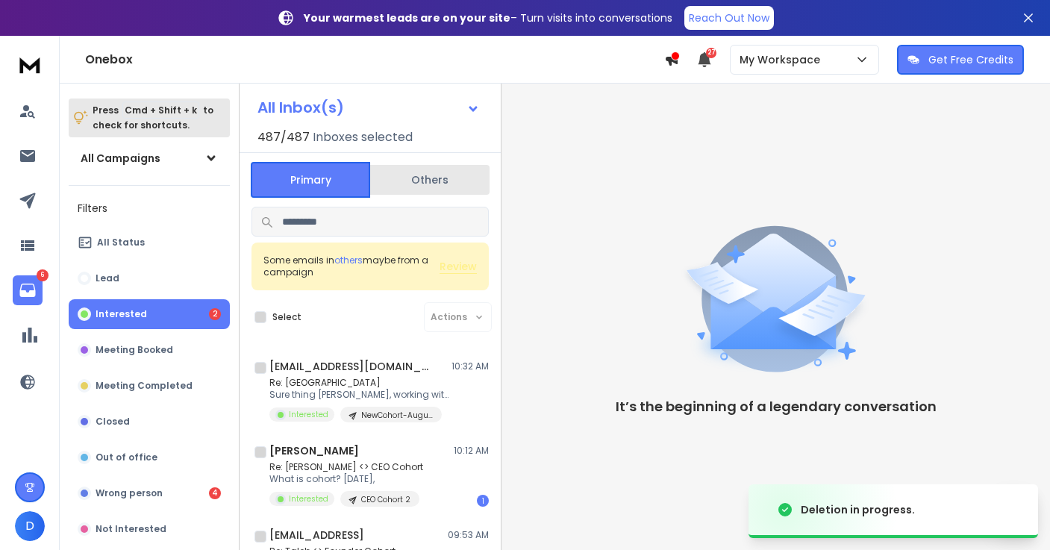
scroll to position [206, 0]
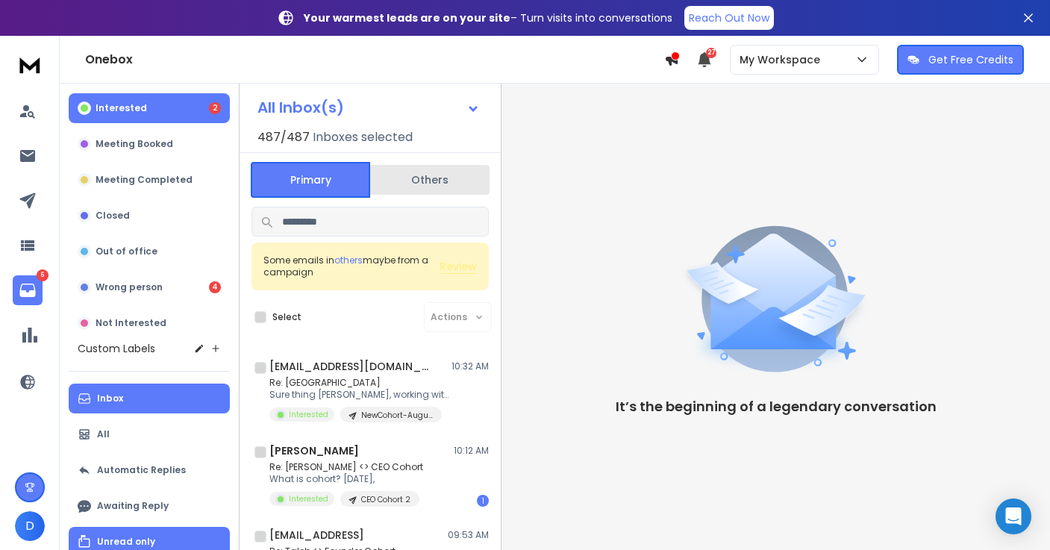
click at [132, 531] on button "Unread only" at bounding box center [149, 542] width 161 height 30
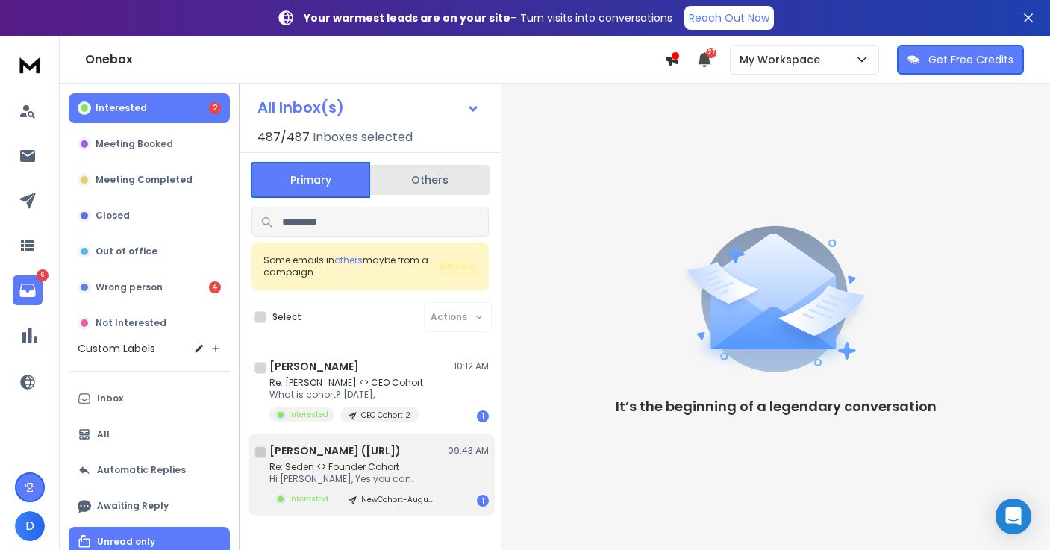
click at [419, 469] on p "Re: Seden <> Founder Cohort" at bounding box center [355, 467] width 172 height 12
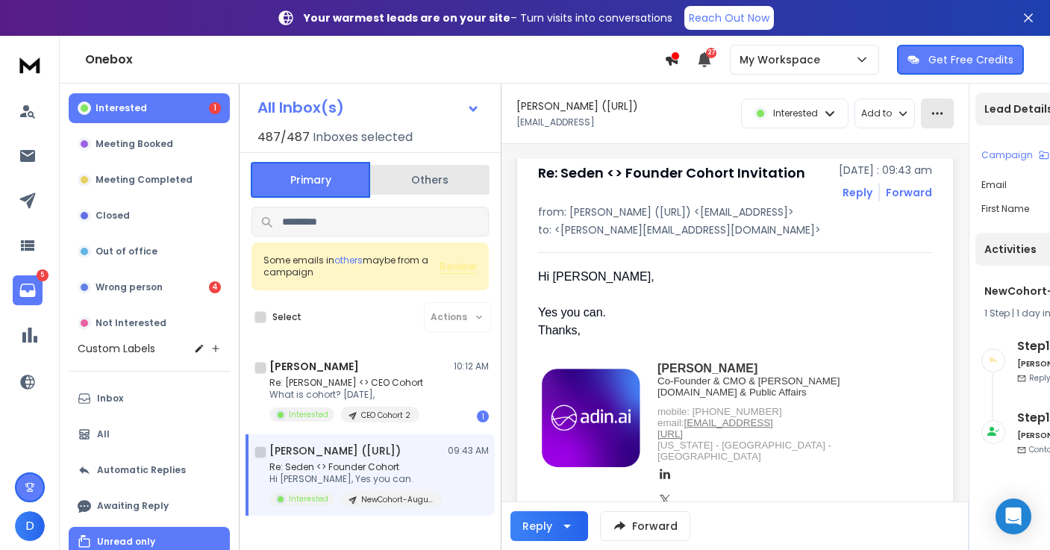
scroll to position [0, 0]
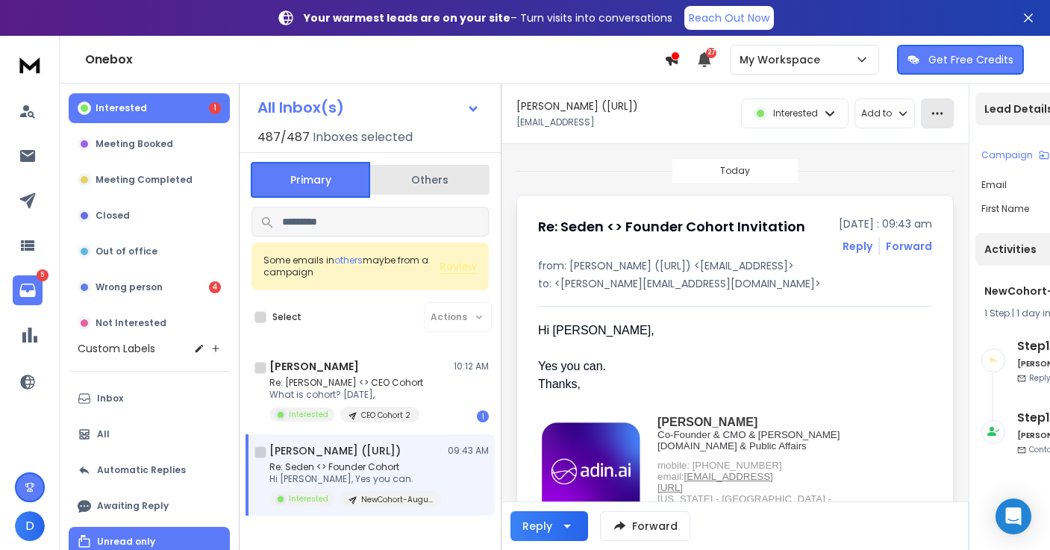
click at [944, 116] on icon "button" at bounding box center [937, 113] width 13 height 13
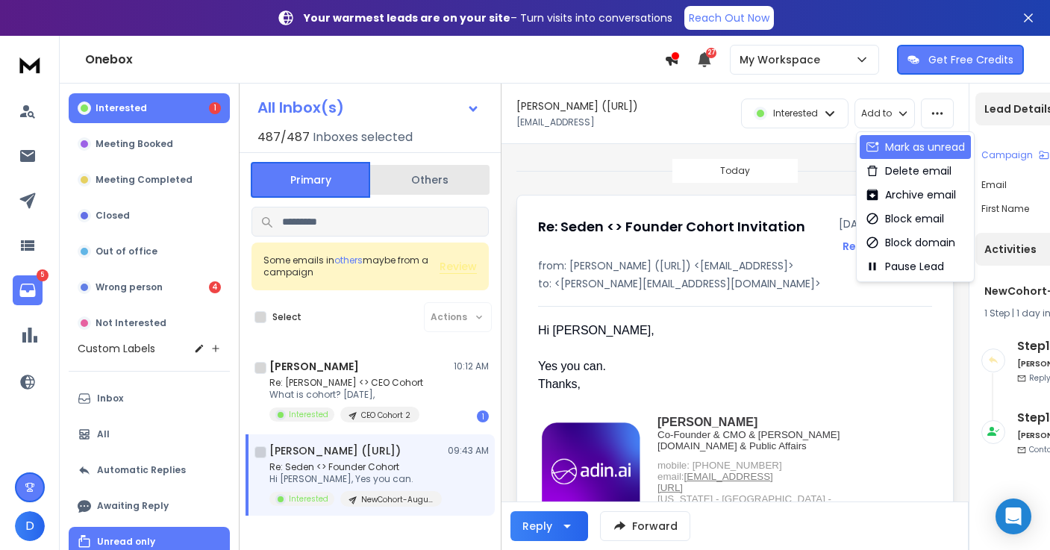
click at [943, 143] on div "Mark as unread" at bounding box center [915, 147] width 99 height 15
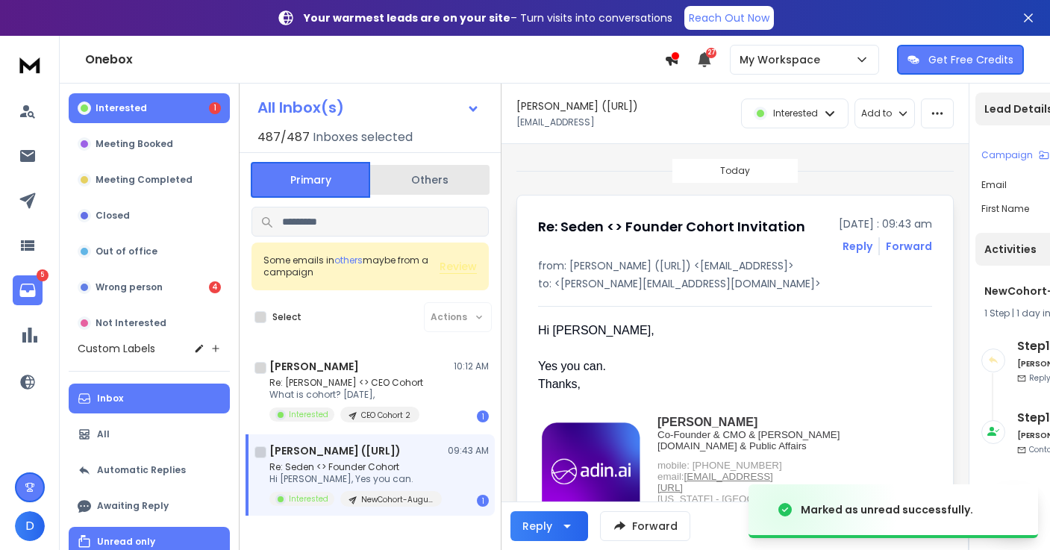
click at [122, 404] on p "Inbox" at bounding box center [110, 399] width 26 height 12
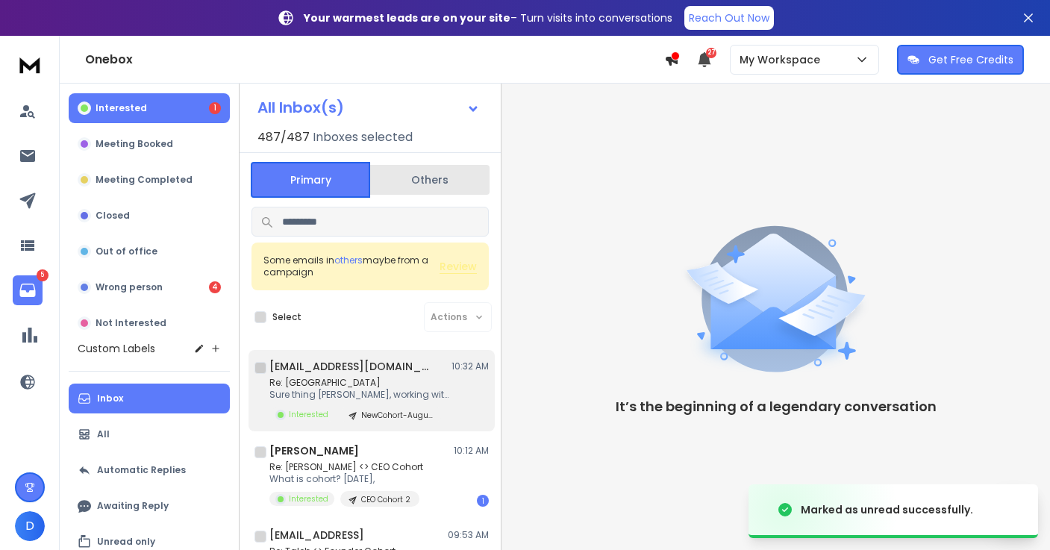
click at [408, 388] on p "Re: Victoria" at bounding box center [358, 383] width 179 height 12
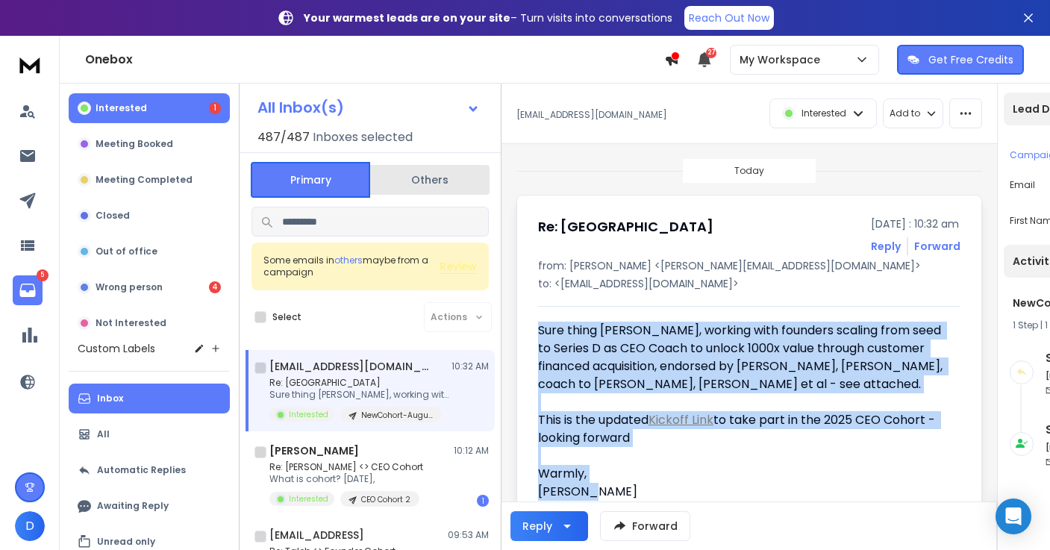
drag, startPoint x: 615, startPoint y: 490, endPoint x: 534, endPoint y: 334, distance: 174.9
copy div "Sure thing Victoria, working with founders scaling from seed to Series D as CEO…"
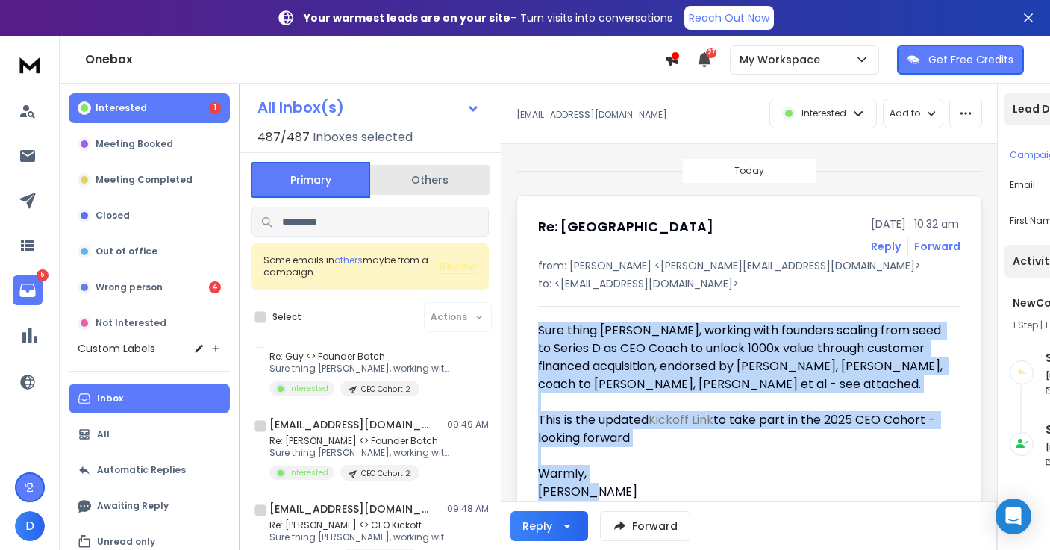
scroll to position [755, 0]
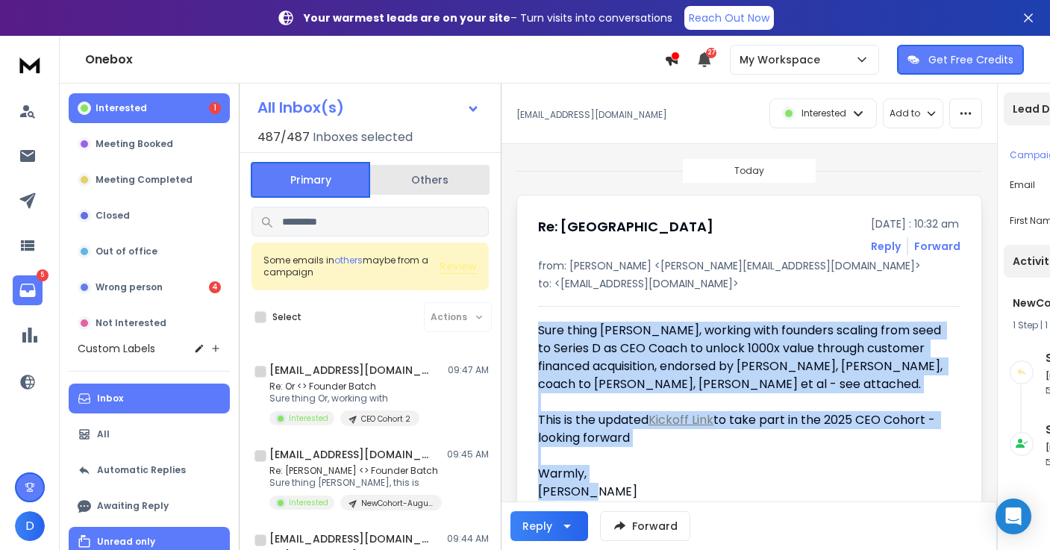
click at [119, 542] on p "Unread only" at bounding box center [126, 542] width 58 height 12
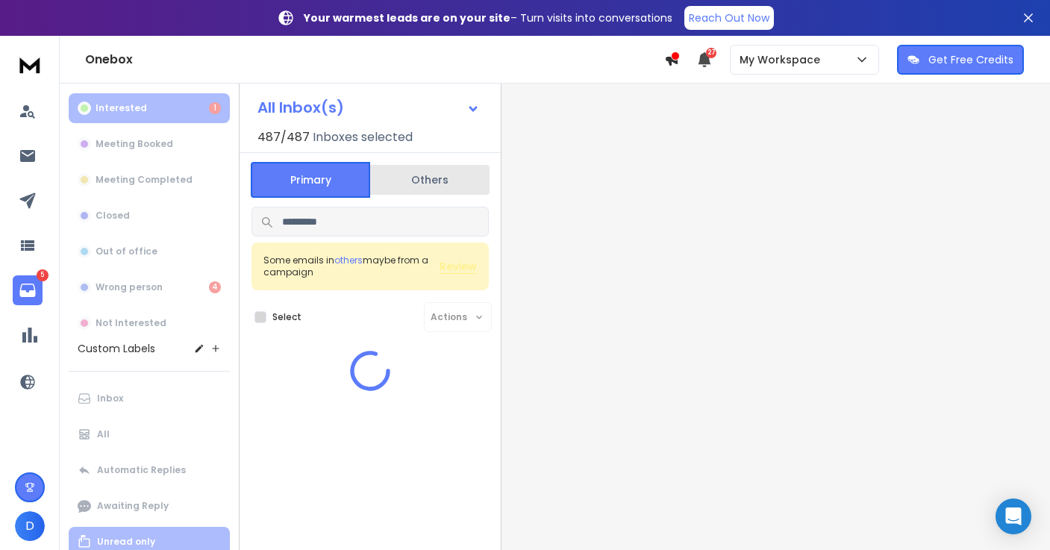
scroll to position [0, 0]
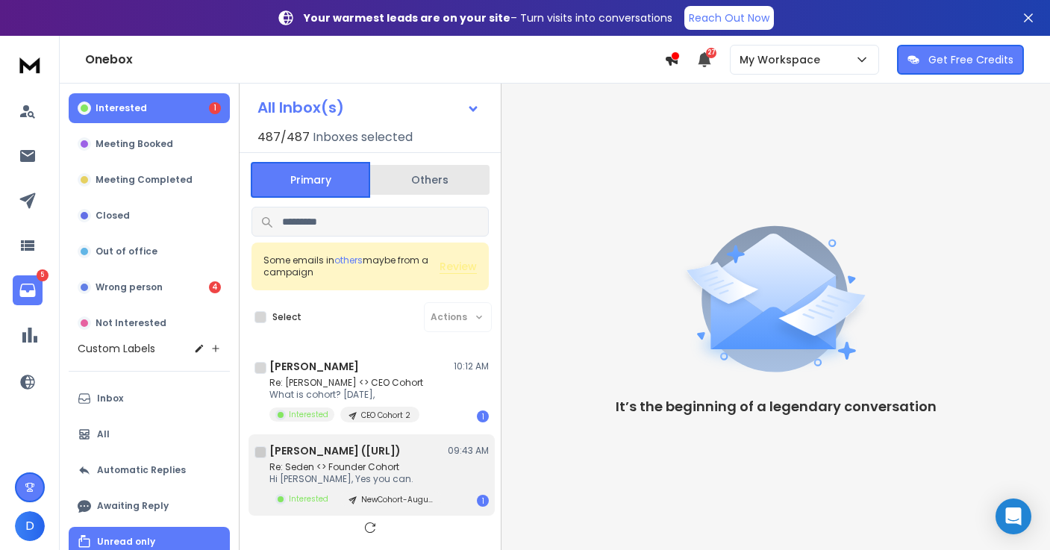
click at [412, 443] on div "Seden Gurcu (ADIN.AI) 09:43 AM Re: Seden <> Founder Cohort Hi Johnatan, Yes you…" at bounding box center [372, 474] width 246 height 81
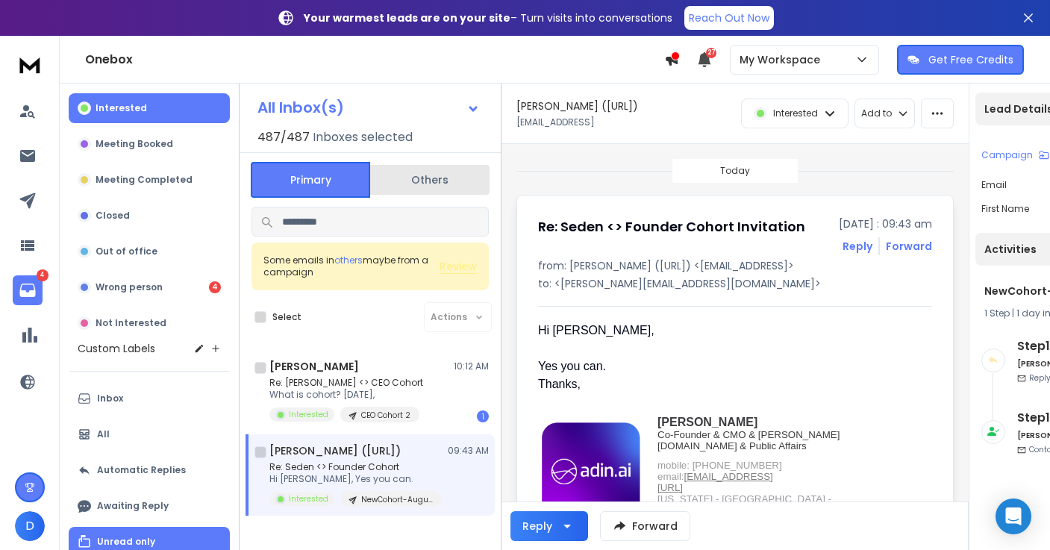
click at [534, 527] on div "Reply" at bounding box center [537, 526] width 30 height 15
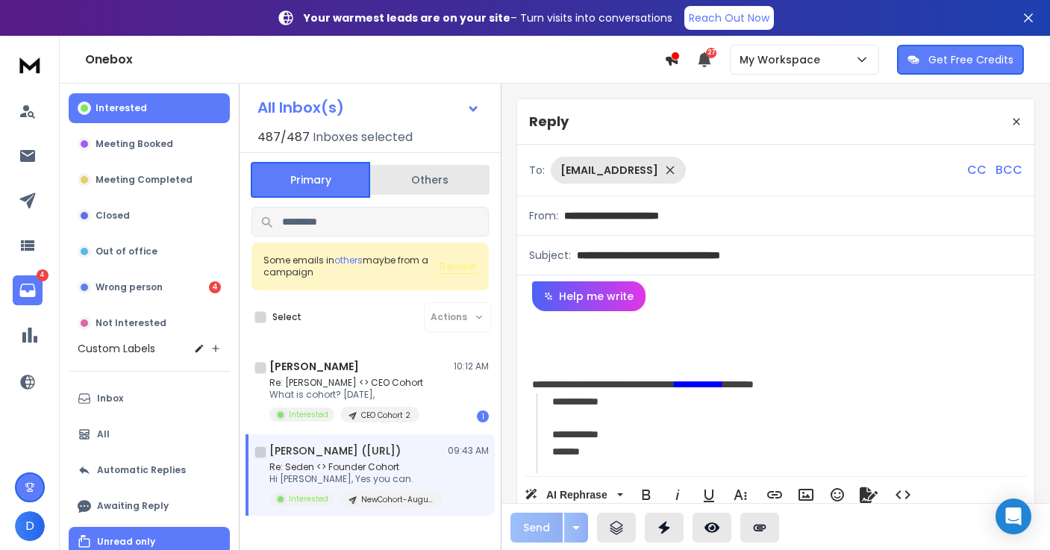
click at [540, 331] on div at bounding box center [775, 334] width 487 height 16
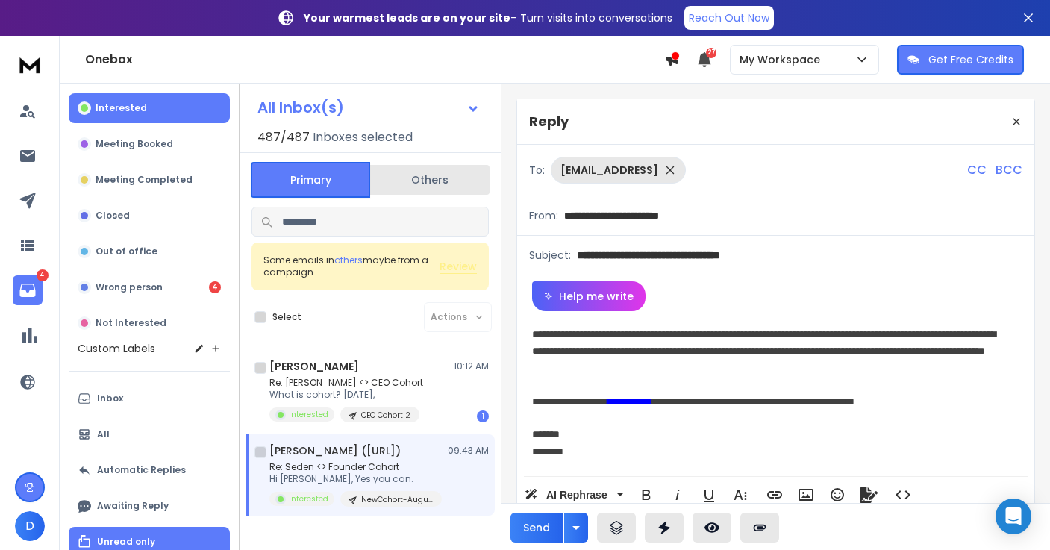
click at [596, 337] on div "**********" at bounding box center [764, 351] width 465 height 50
click at [767, 521] on icon at bounding box center [759, 527] width 15 height 15
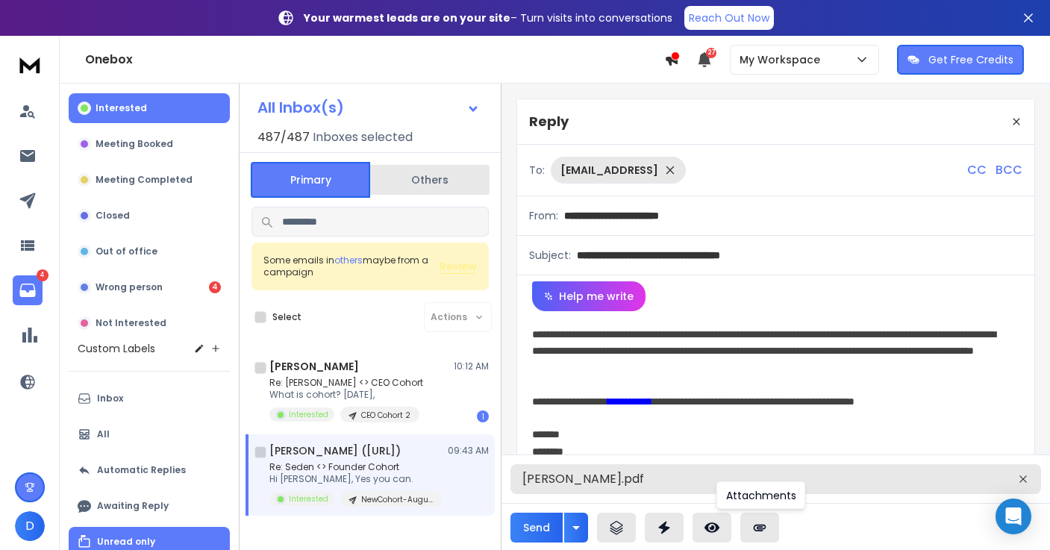
click at [541, 525] on button "Send" at bounding box center [537, 528] width 52 height 30
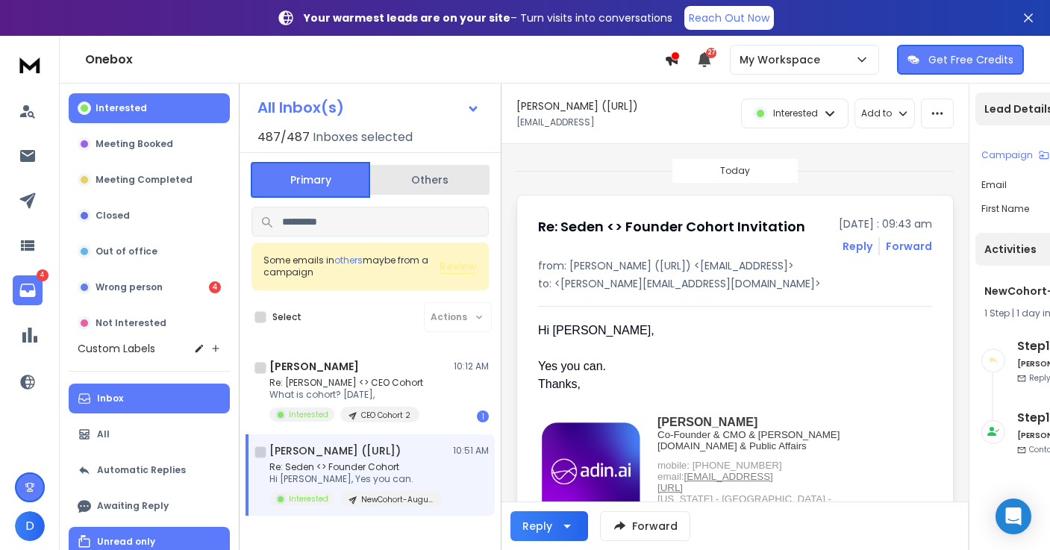
click at [128, 407] on button "Inbox" at bounding box center [149, 399] width 161 height 30
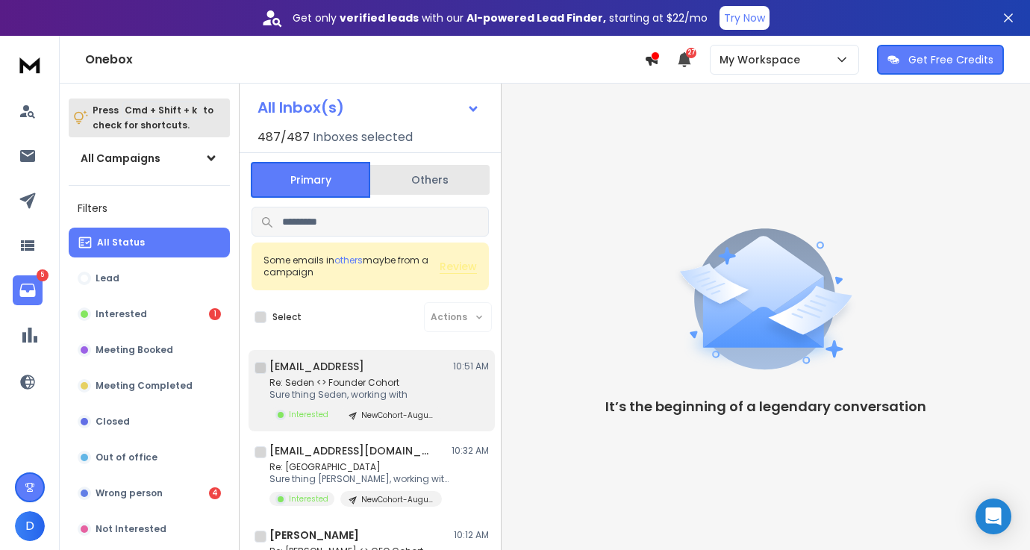
click at [403, 377] on div "seden@adin.ai 10:51 AM Re: Seden <> Founder Cohort Sure thing Seden, working wi…" at bounding box center [378, 390] width 219 height 63
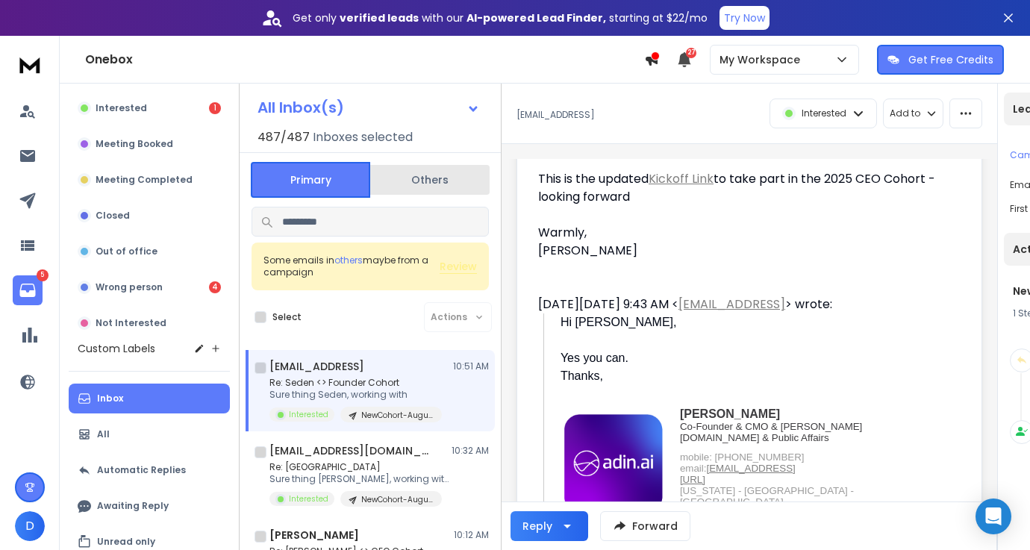
scroll to position [121, 0]
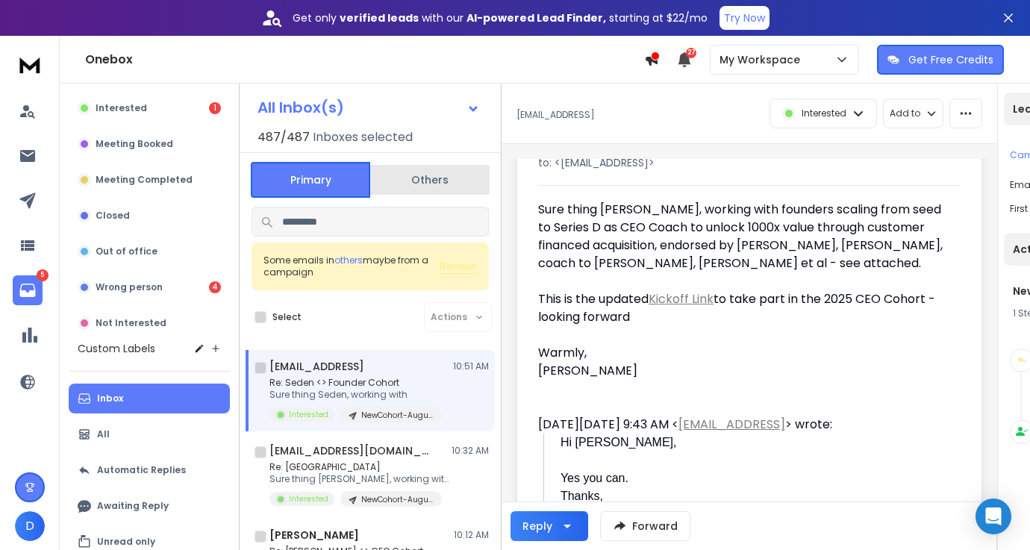
click at [693, 295] on link "Kickoff Link" at bounding box center [681, 298] width 65 height 17
click at [438, 175] on button "Others" at bounding box center [429, 179] width 119 height 33
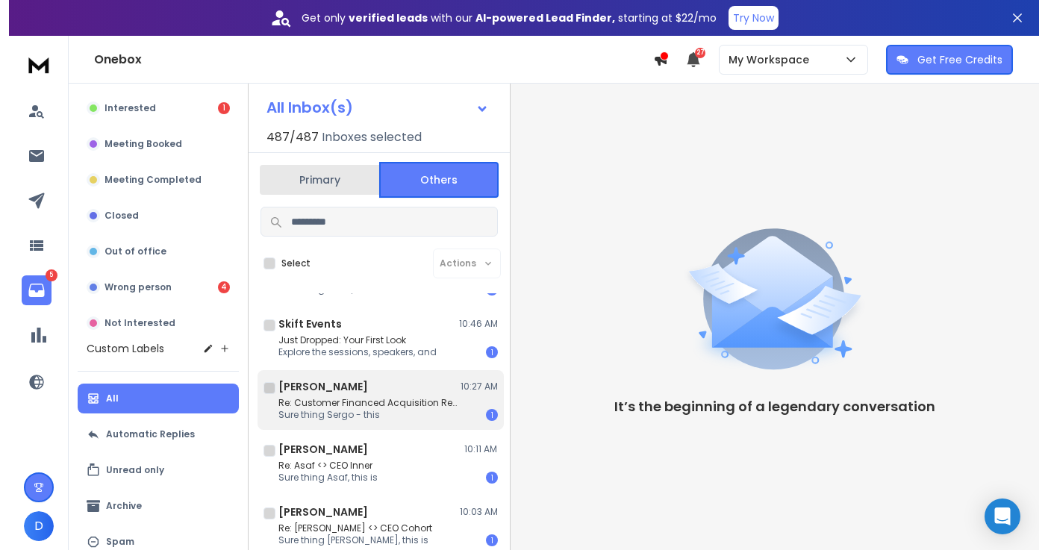
scroll to position [69, 0]
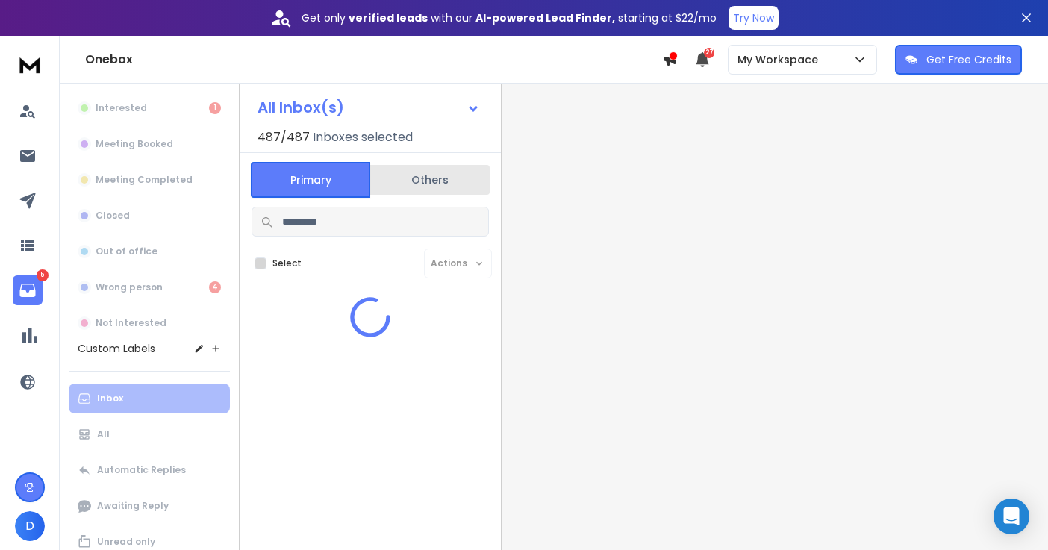
click at [314, 167] on button "Primary" at bounding box center [310, 180] width 119 height 36
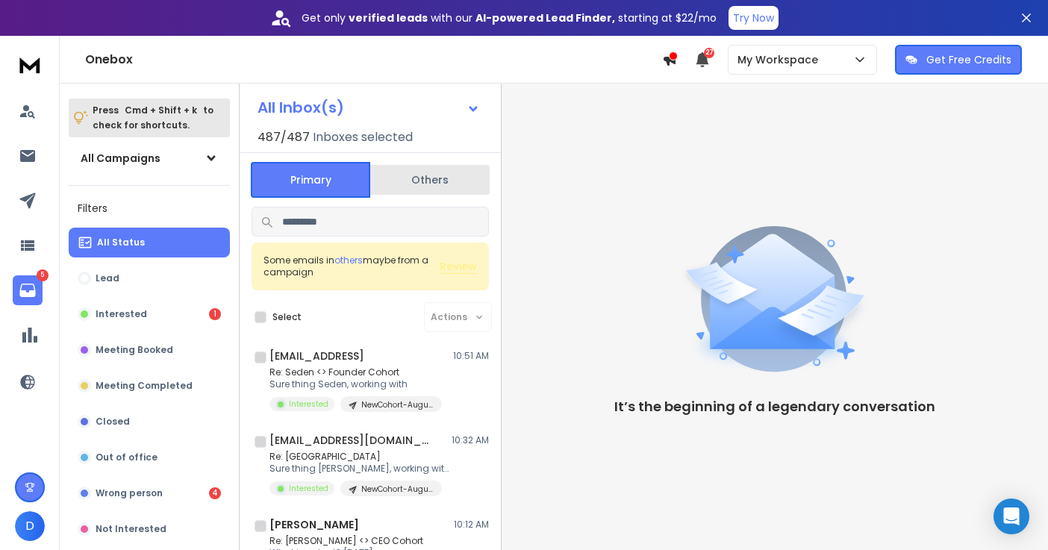
scroll to position [17, 0]
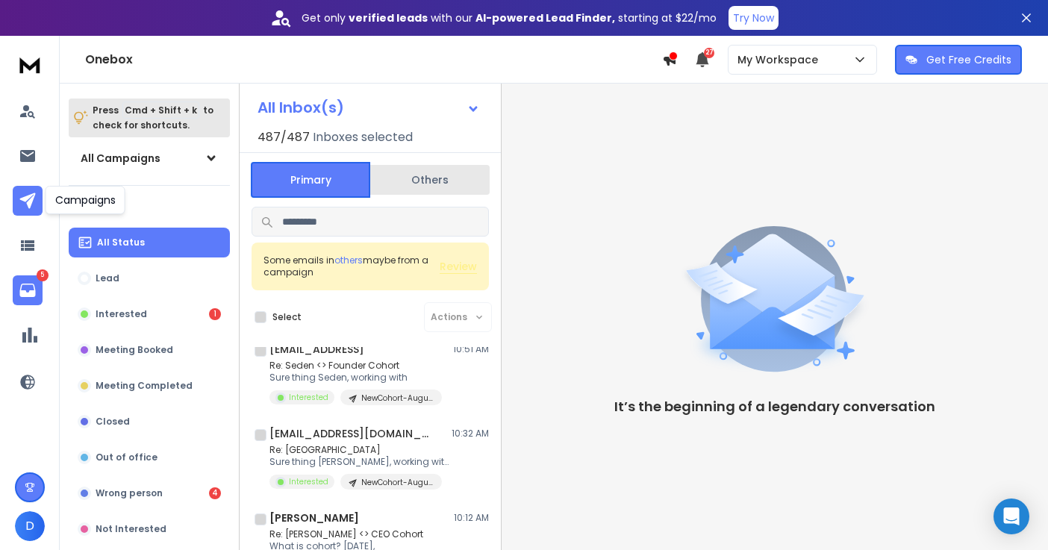
click at [32, 196] on icon at bounding box center [27, 201] width 16 height 16
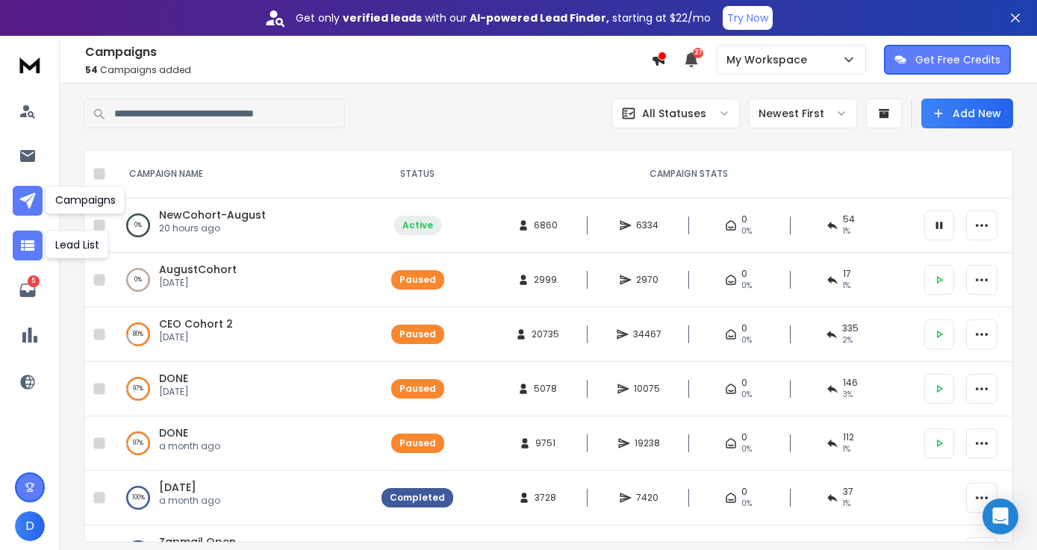
click at [13, 250] on link at bounding box center [28, 246] width 30 height 30
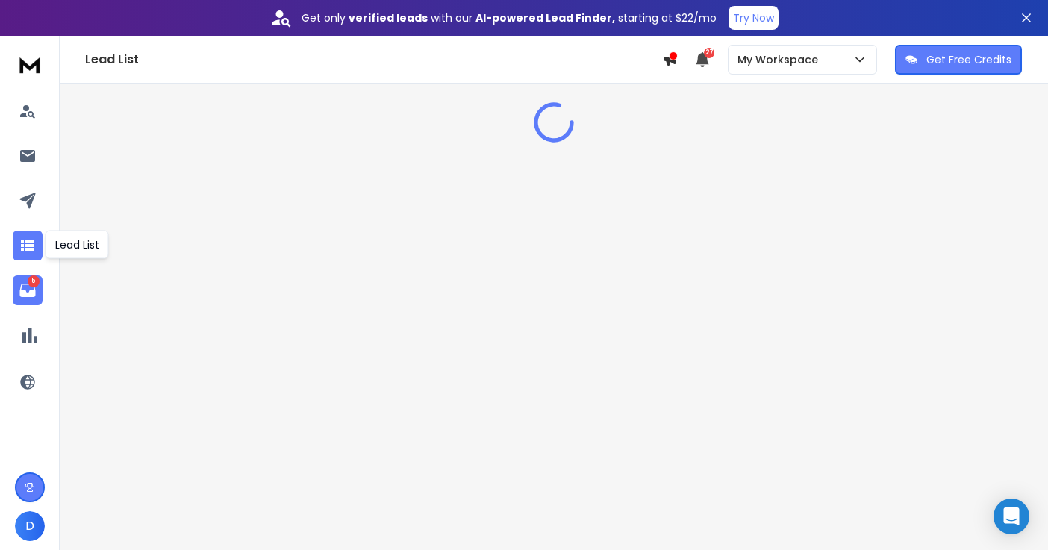
click at [25, 274] on div "5" at bounding box center [30, 249] width 34 height 307
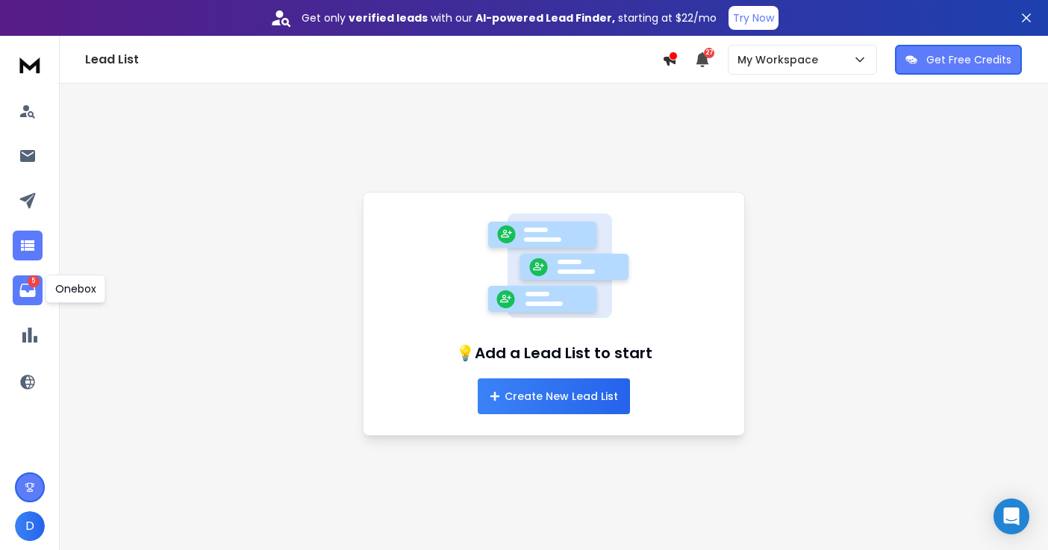
click at [28, 277] on p "5" at bounding box center [34, 281] width 12 height 12
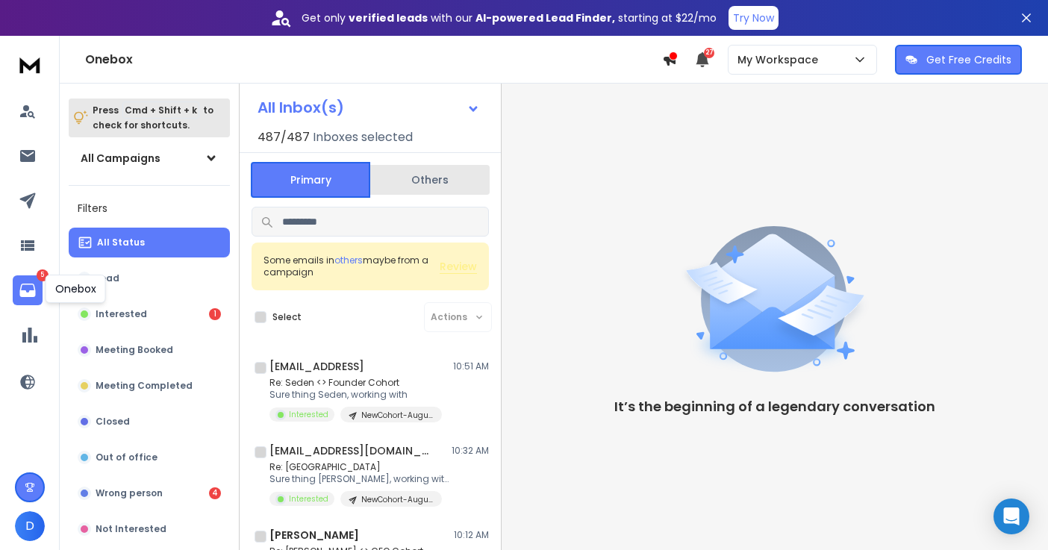
click at [403, 178] on button "Others" at bounding box center [429, 179] width 119 height 33
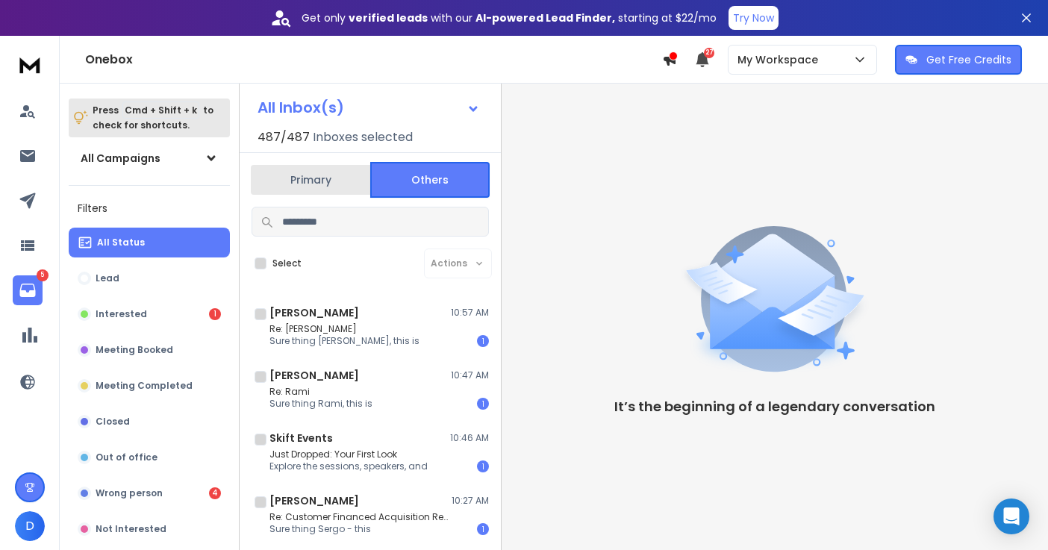
click at [324, 182] on button "Primary" at bounding box center [310, 179] width 119 height 33
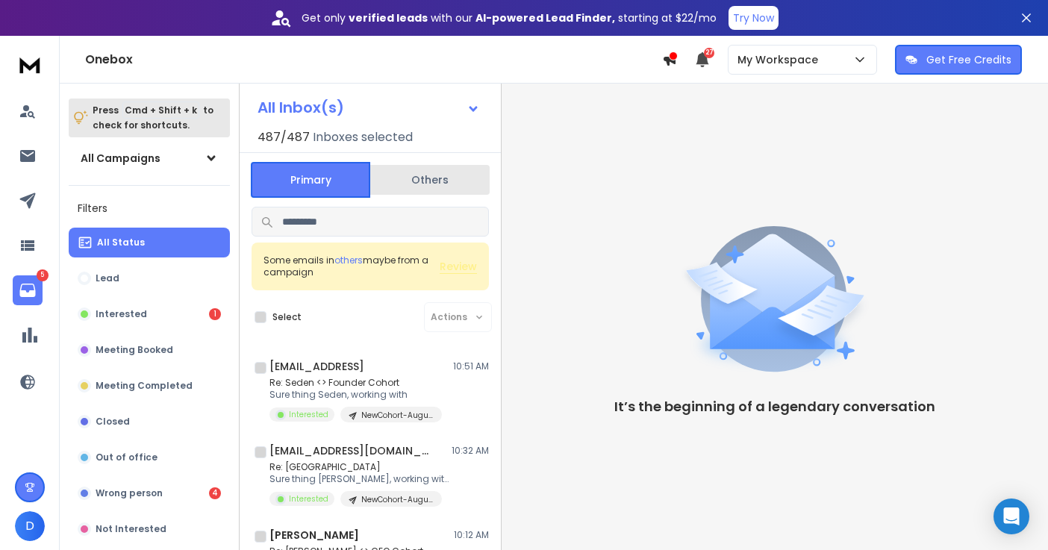
click at [10, 519] on div "5 D" at bounding box center [30, 296] width 60 height 520
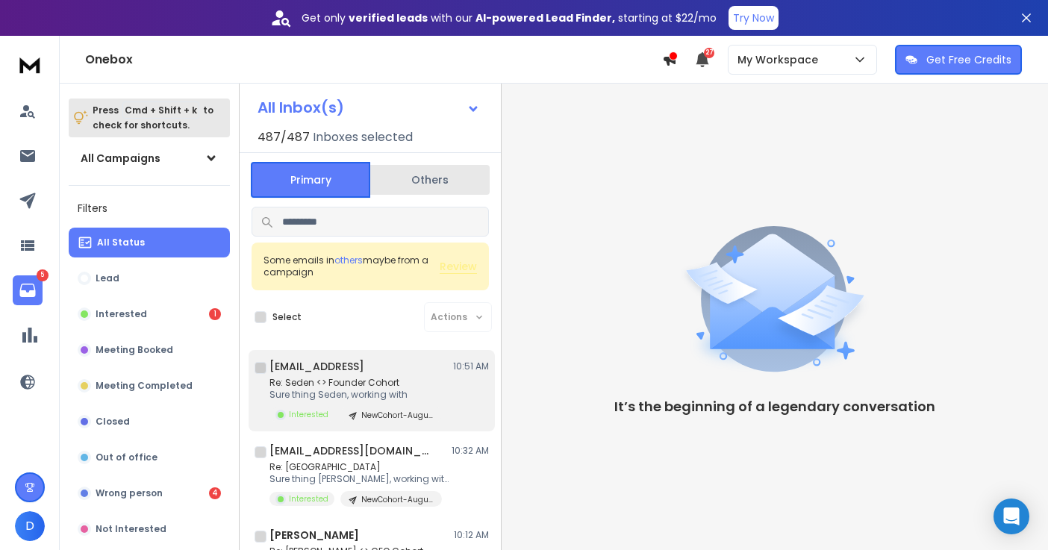
click at [385, 369] on div "seden@adin.ai 10:51 AM" at bounding box center [378, 366] width 219 height 15
click at [396, 393] on p "Sure thing Seden, working with" at bounding box center [355, 395] width 172 height 12
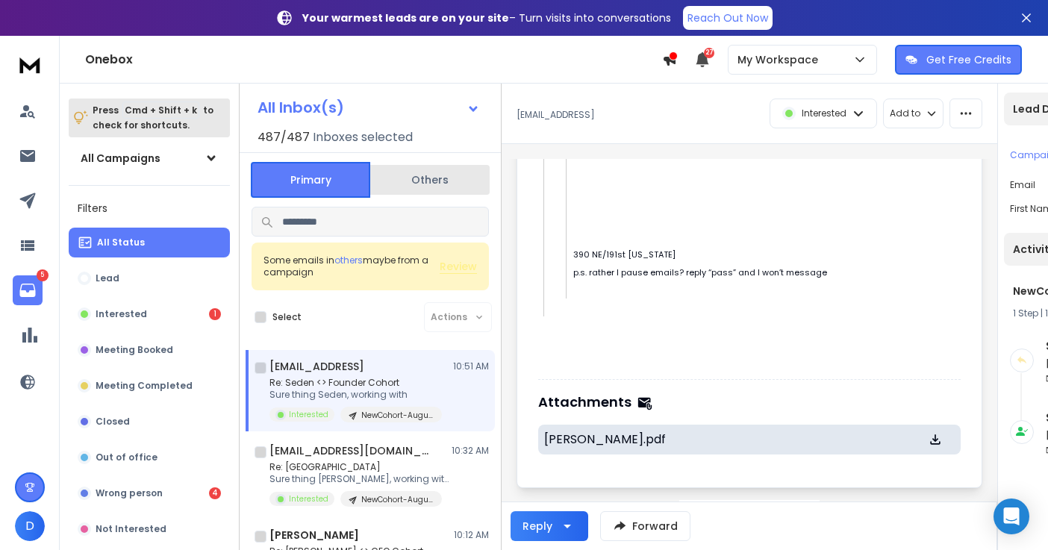
scroll to position [1048, 0]
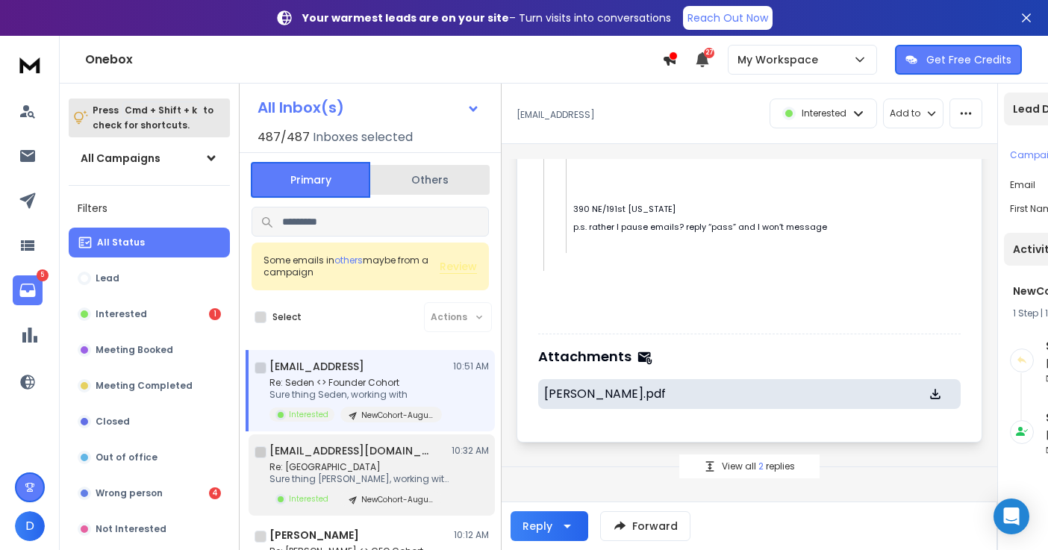
click at [422, 455] on div "[EMAIL_ADDRESS][DOMAIN_NAME] 10:32 AM" at bounding box center [378, 450] width 219 height 15
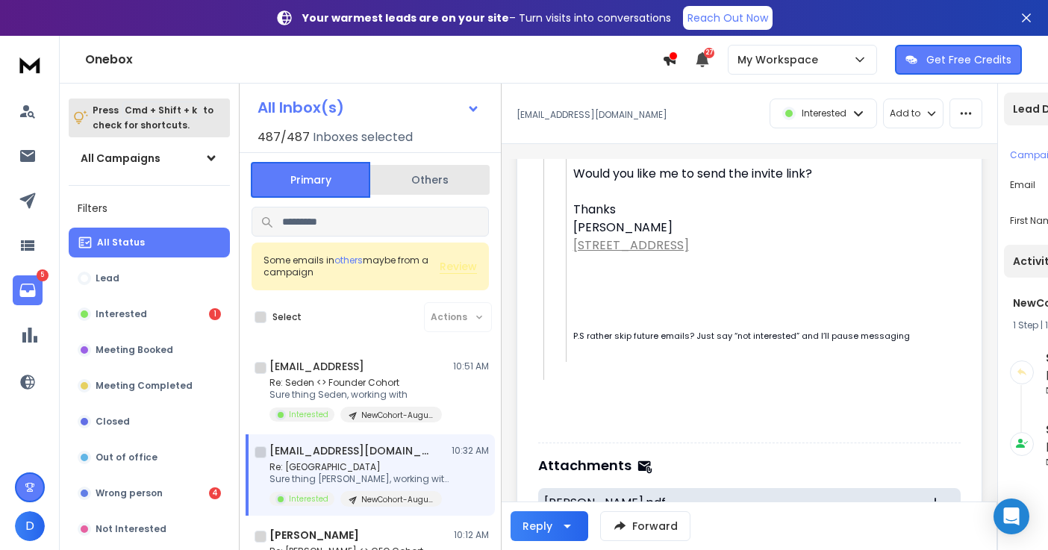
scroll to position [727, 0]
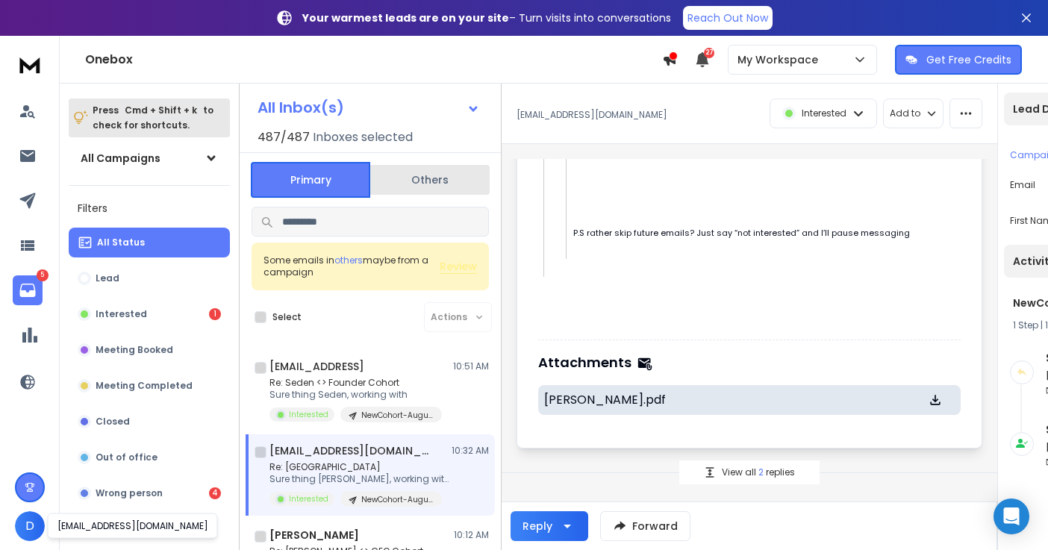
click at [40, 522] on span "D" at bounding box center [30, 526] width 30 height 30
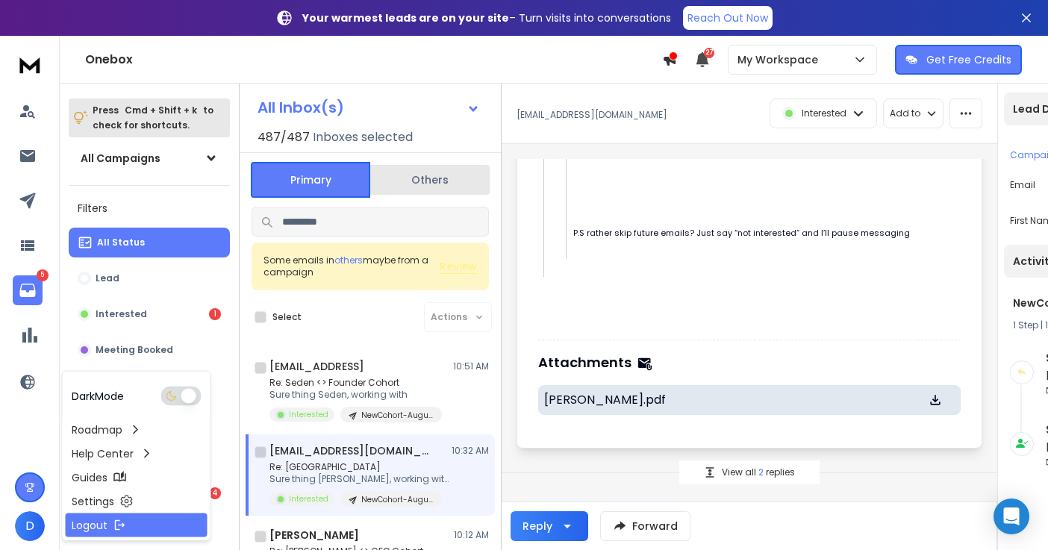
click at [102, 524] on p "Logout" at bounding box center [90, 525] width 36 height 15
